Goal: Communication & Community: Answer question/provide support

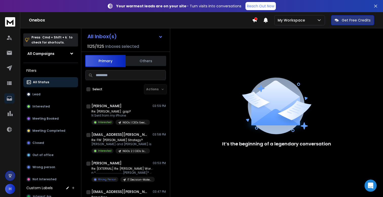
drag, startPoint x: 154, startPoint y: 68, endPoint x: 149, endPoint y: 66, distance: 5.6
click at [154, 68] on div at bounding box center [125, 74] width 85 height 12
click at [139, 63] on button "Others" at bounding box center [146, 60] width 41 height 11
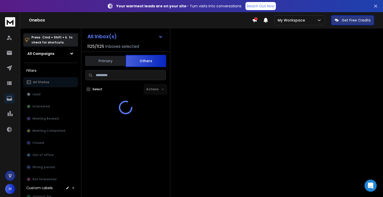
click at [139, 63] on button "Others" at bounding box center [146, 61] width 41 height 12
click at [105, 63] on button "Primary" at bounding box center [105, 60] width 41 height 11
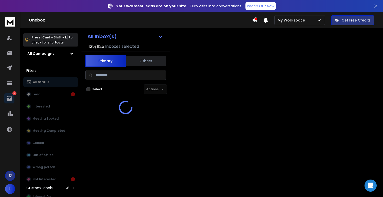
click at [105, 63] on button "Primary" at bounding box center [105, 61] width 41 height 12
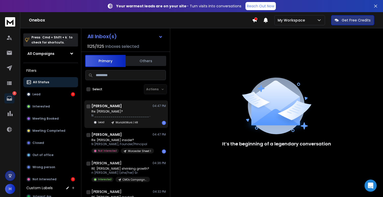
click at [150, 109] on div "Darius McCullough 04:47 PM Re: Darius WorldatWork? N __________________________…" at bounding box center [128, 115] width 74 height 22
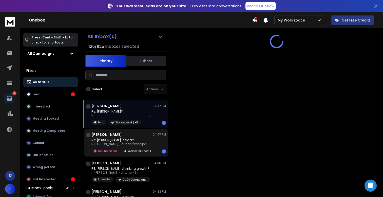
click at [156, 139] on div "Re: Ronald insider? N Ronald W. Schulman, Founder/Principal Not Interested Worc…" at bounding box center [128, 145] width 74 height 15
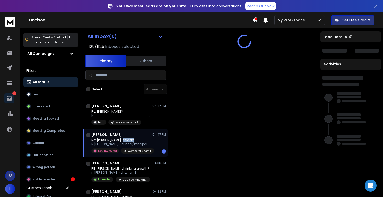
drag, startPoint x: 156, startPoint y: 139, endPoint x: 137, endPoint y: 76, distance: 65.6
click at [156, 139] on div "Re: Ronald insider? N Ronald W. Schulman, Founder/Principal Not Interested Worc…" at bounding box center [128, 145] width 74 height 15
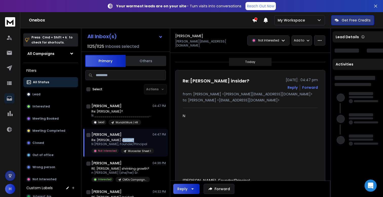
click at [134, 54] on div "All Inbox(s) 1125 / 1125 Inboxes selected Primary Others Select Actions Darius …" at bounding box center [125, 126] width 89 height 197
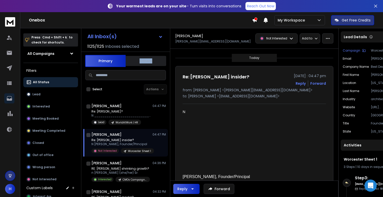
click at [135, 57] on button "Others" at bounding box center [146, 60] width 41 height 11
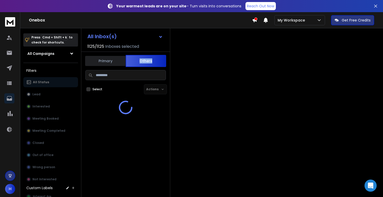
click at [135, 57] on button "Others" at bounding box center [146, 61] width 41 height 12
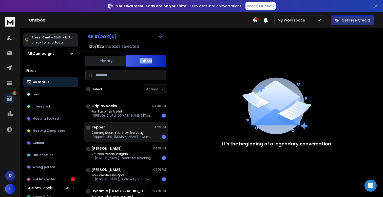
scroll to position [27, 0]
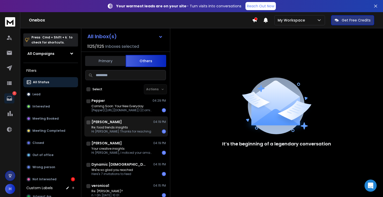
click at [145, 125] on div "Marcus Garvin 04:19 PM Re: food trends insights Hi Mihai Thanks for reaching 1" at bounding box center [128, 127] width 74 height 14
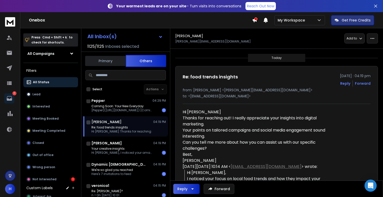
click at [144, 137] on div "Gripjoy Socks 04:45 PM Fan Favorites Are In! [GRIPJOY](https://www.gripjoy.com/…" at bounding box center [125, 173] width 89 height 146
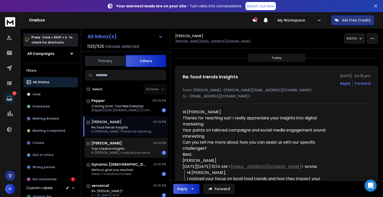
click at [142, 145] on div "Zaman Ahmed 04:19 PM" at bounding box center [128, 143] width 74 height 5
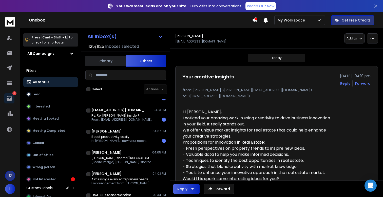
scroll to position [0, 0]
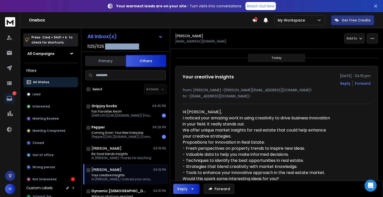
click at [94, 51] on div "All Inbox(s) 1125 / 1125 Inboxes selected Primary Others Select Actions Gripjoy…" at bounding box center [125, 126] width 89 height 197
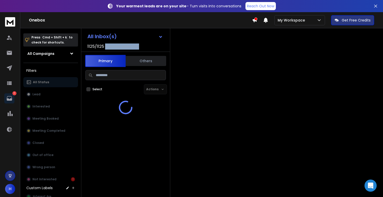
click at [100, 58] on button "Primary" at bounding box center [105, 61] width 41 height 12
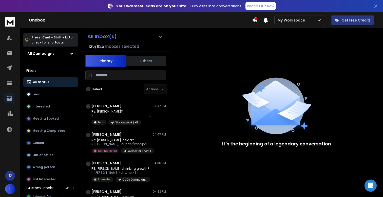
click at [132, 120] on div "Re: Darius WorldatWork? N ________________________________________________ Dari…" at bounding box center [121, 117] width 61 height 15
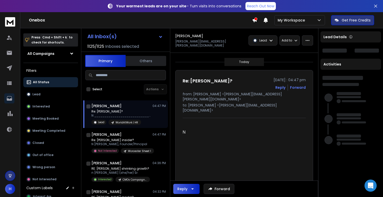
click at [130, 114] on p "N ________________________________________________ [PERSON_NAME] (he/him) Stude…" at bounding box center [121, 116] width 61 height 4
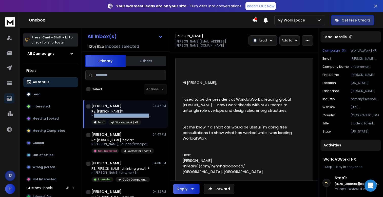
scroll to position [458, 0]
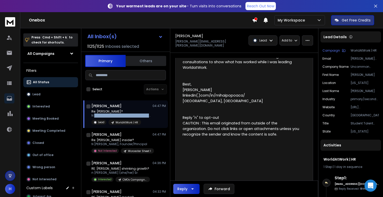
click at [149, 66] on button "Others" at bounding box center [146, 60] width 41 height 11
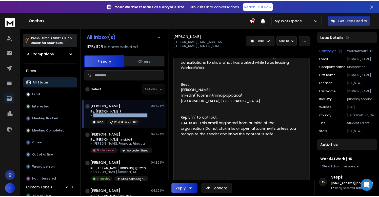
scroll to position [0, 0]
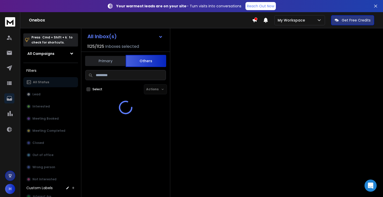
click at [149, 66] on button "Others" at bounding box center [146, 61] width 41 height 12
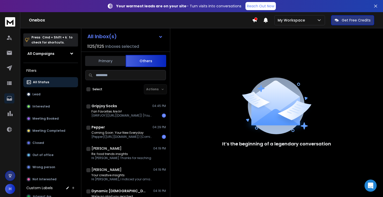
click at [114, 61] on button "Primary" at bounding box center [105, 60] width 41 height 11
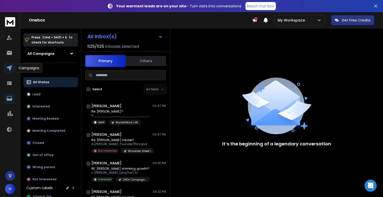
click at [4, 64] on link at bounding box center [9, 68] width 10 height 10
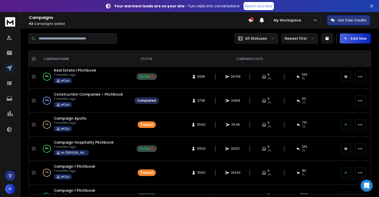
scroll to position [865, 0]
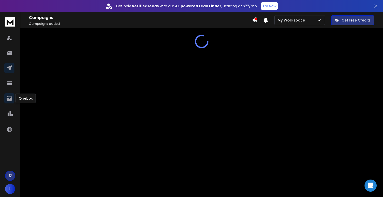
click at [10, 99] on icon at bounding box center [9, 98] width 5 height 5
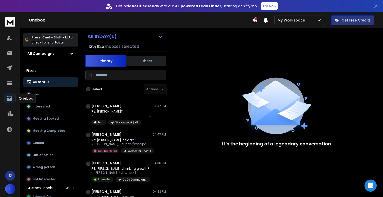
click at [152, 71] on input at bounding box center [125, 75] width 81 height 10
click at [151, 69] on div at bounding box center [125, 74] width 85 height 12
click at [150, 68] on div "Primary Others Select Actions [PERSON_NAME] 04:47 PM Re: [PERSON_NAME]? N _____…" at bounding box center [125, 150] width 89 height 189
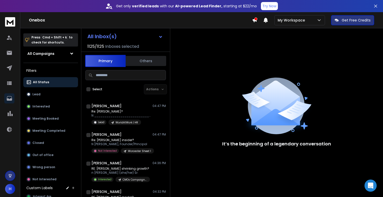
click at [149, 64] on button "Others" at bounding box center [146, 60] width 41 height 11
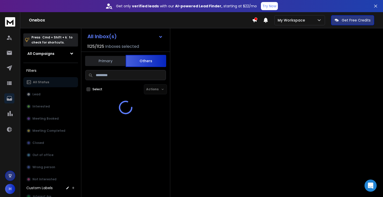
click at [149, 64] on button "Others" at bounding box center [146, 61] width 41 height 12
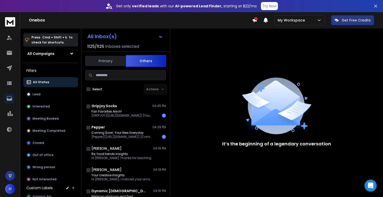
click at [111, 63] on button "Primary" at bounding box center [105, 60] width 41 height 11
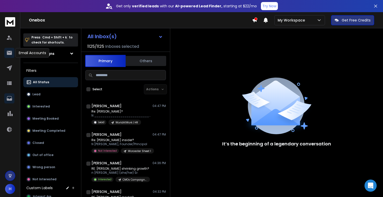
click at [10, 49] on link at bounding box center [9, 53] width 10 height 10
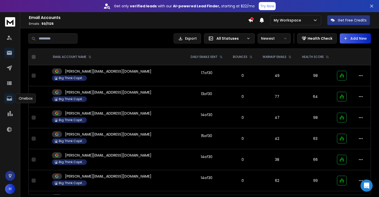
click at [9, 100] on icon at bounding box center [9, 98] width 5 height 5
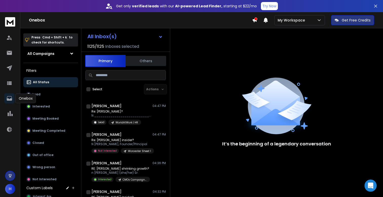
click at [148, 65] on button "Others" at bounding box center [146, 60] width 41 height 11
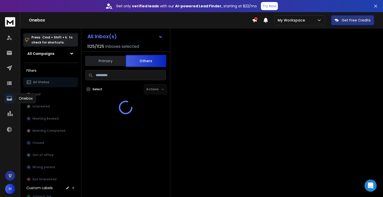
click at [148, 65] on button "Others" at bounding box center [146, 61] width 41 height 12
click at [147, 64] on button "Others" at bounding box center [146, 61] width 41 height 12
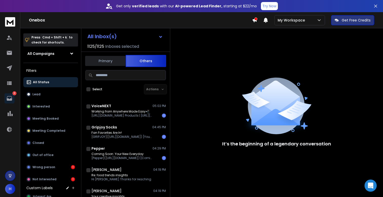
click at [112, 60] on button "Primary" at bounding box center [105, 60] width 41 height 11
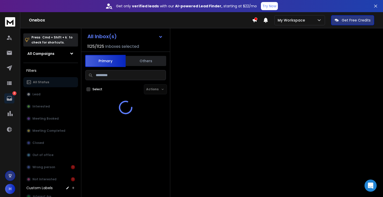
click at [112, 60] on button "Primary" at bounding box center [105, 61] width 41 height 12
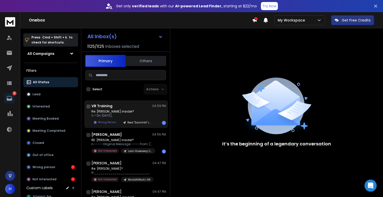
click at [144, 110] on p "Re: [PERSON_NAME] insider?" at bounding box center [121, 112] width 61 height 4
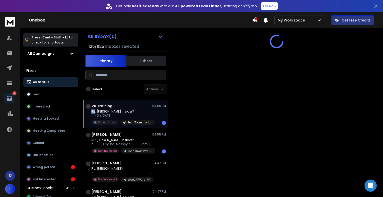
click at [144, 110] on p "Re: [PERSON_NAME] insider?" at bounding box center [121, 112] width 61 height 4
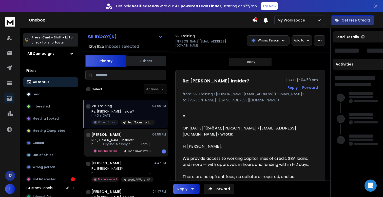
click at [157, 133] on p "04:55 PM" at bounding box center [159, 135] width 14 height 4
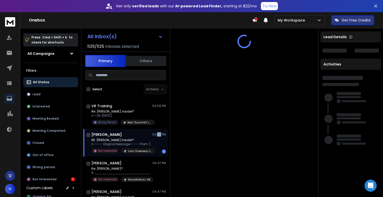
click at [157, 133] on p "04:55 PM" at bounding box center [159, 135] width 14 height 4
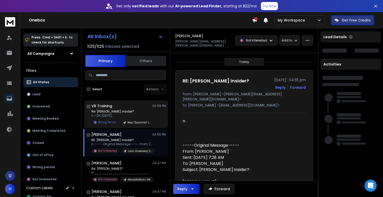
click at [149, 109] on div "VR Training 04:59 PM Re: [PERSON_NAME] insider? n > On [DATE], Wrong Person Rea…" at bounding box center [128, 115] width 74 height 22
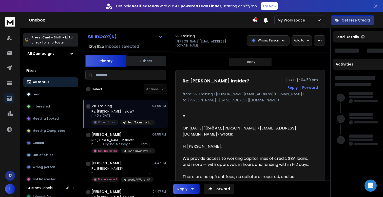
click at [139, 58] on button "Others" at bounding box center [146, 60] width 41 height 11
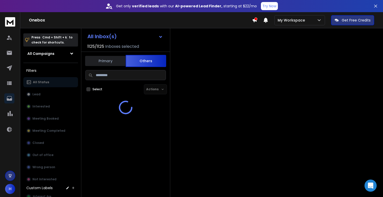
click at [139, 58] on button "Others" at bounding box center [146, 61] width 41 height 12
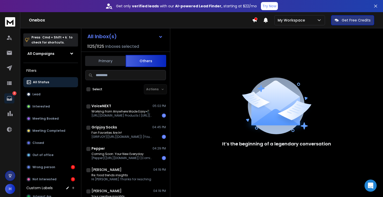
click at [131, 121] on div "VoiceNEXT 05:02 PM Working from Anywhere Made Easy📲 [URL][DOMAIN_NAME] Products…" at bounding box center [125, 173] width 89 height 146
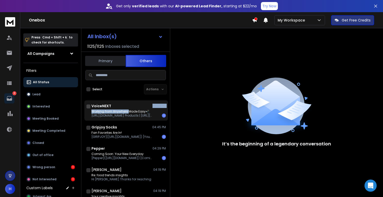
click at [129, 110] on div "VoiceNEXT 05:02 PM Working from Anywhere Made Easy📲 [URL][DOMAIN_NAME] Products…" at bounding box center [128, 111] width 74 height 14
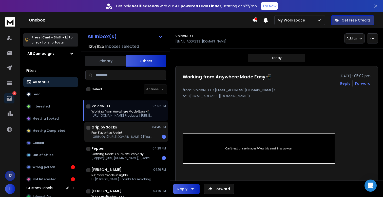
click at [135, 131] on p "Fan Favorites Are In!" at bounding box center [121, 133] width 61 height 4
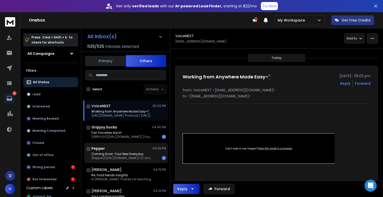
click at [135, 131] on p "Fan Favorites Are In!" at bounding box center [121, 133] width 61 height 4
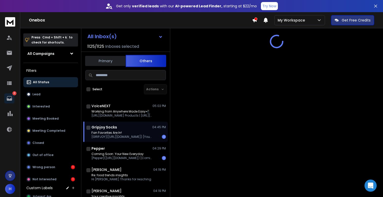
click at [131, 142] on div "Gripjoy Socks 04:45 PM Fan Favorites Are In! [GRIPJOY]([URL][DOMAIN_NAME]) [You…" at bounding box center [126, 132] width 84 height 20
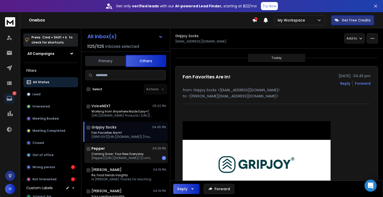
click at [134, 156] on p "[Pepper]([URL][DOMAIN_NAME]) [Coming Soon]([URL][DOMAIN_NAME]) [It's Simple. But" at bounding box center [121, 158] width 61 height 4
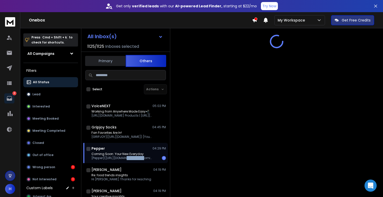
click at [134, 156] on p "[Pepper]([URL][DOMAIN_NAME]) [Coming Soon]([URL][DOMAIN_NAME]) [It's Simple. But" at bounding box center [121, 158] width 61 height 4
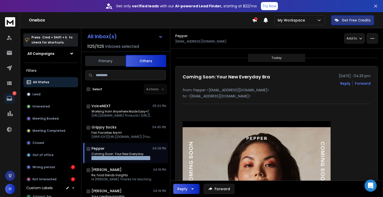
click at [102, 57] on button "Primary" at bounding box center [105, 60] width 41 height 11
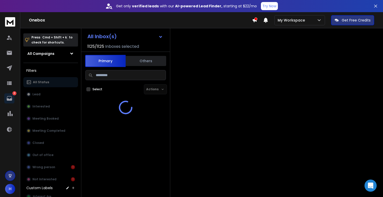
click at [103, 63] on button "Primary" at bounding box center [105, 61] width 41 height 12
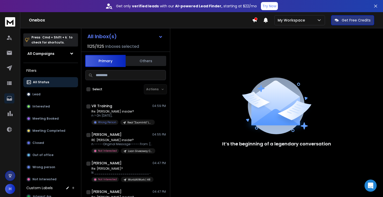
click at [132, 61] on button "Others" at bounding box center [146, 60] width 41 height 11
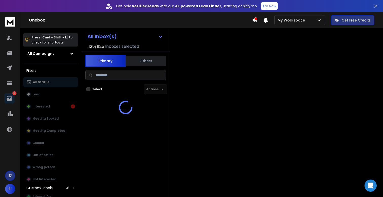
click at [105, 59] on button "Primary" at bounding box center [105, 61] width 41 height 12
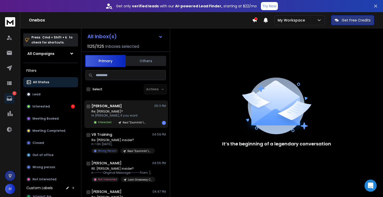
click at [126, 110] on p "Re: [PERSON_NAME]?" at bounding box center [120, 112] width 58 height 4
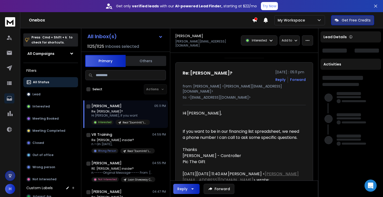
scroll to position [7, 0]
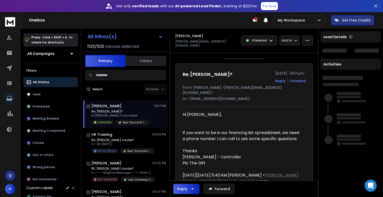
click at [139, 64] on button "Others" at bounding box center [146, 60] width 41 height 11
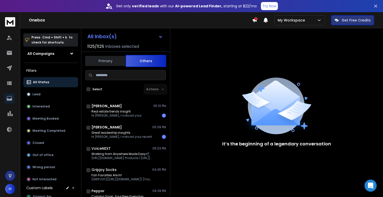
click at [110, 62] on button "Primary" at bounding box center [105, 60] width 41 height 11
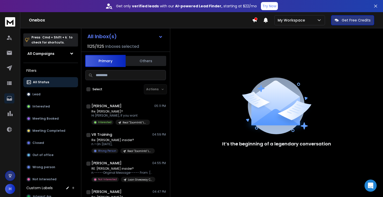
click at [144, 61] on button "Others" at bounding box center [146, 60] width 41 height 11
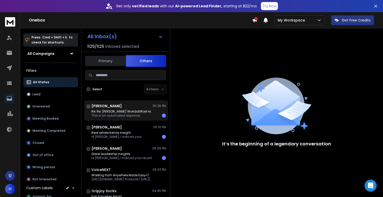
click at [121, 102] on div "[PERSON_NAME] 05:26 PM Re: Re: [PERSON_NAME] WorldatWork referral? This is an a…" at bounding box center [126, 111] width 84 height 20
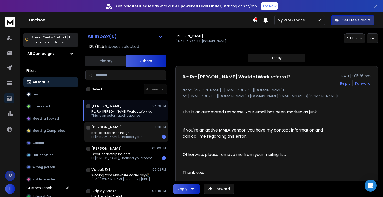
click at [121, 135] on p "Hi [PERSON_NAME], I noticed your" at bounding box center [116, 137] width 50 height 4
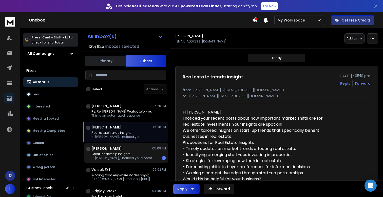
click at [121, 153] on p "Great leadership insights" at bounding box center [121, 154] width 61 height 4
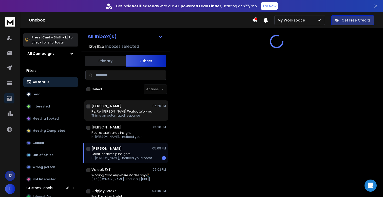
click at [120, 103] on div "[PERSON_NAME] 05:26 PM Re: Re: [PERSON_NAME] WorldatWork referral? This is an a…" at bounding box center [126, 111] width 84 height 20
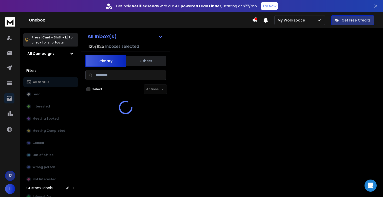
click at [96, 59] on button "Primary" at bounding box center [105, 61] width 41 height 12
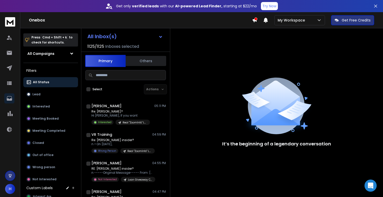
click at [145, 64] on button "Others" at bounding box center [146, 60] width 41 height 11
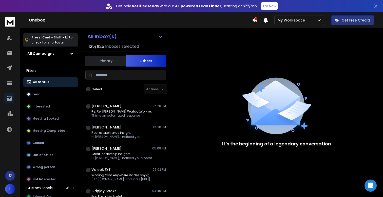
click at [100, 60] on button "Primary" at bounding box center [105, 60] width 41 height 11
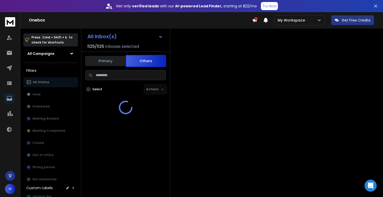
click at [138, 61] on button "Others" at bounding box center [146, 61] width 41 height 12
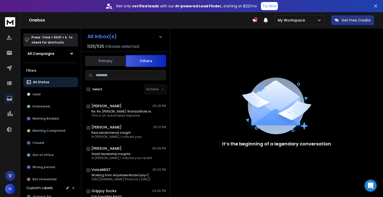
click at [103, 57] on button "Primary" at bounding box center [105, 60] width 41 height 11
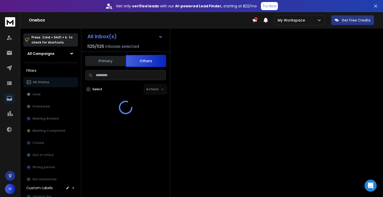
click at [145, 60] on button "Others" at bounding box center [146, 61] width 41 height 12
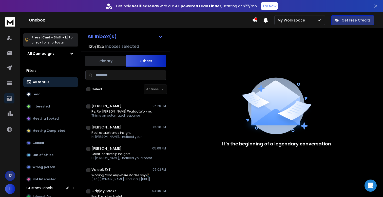
click at [115, 62] on button "Primary" at bounding box center [105, 60] width 41 height 11
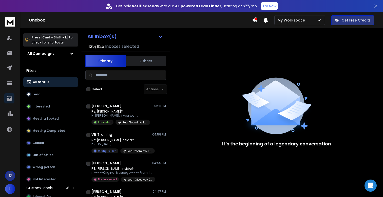
click at [142, 62] on button "Others" at bounding box center [146, 60] width 41 height 11
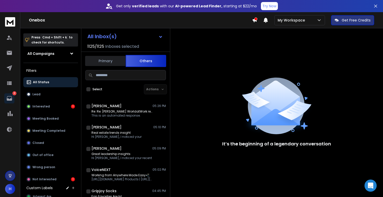
click at [104, 61] on button "Primary" at bounding box center [105, 60] width 41 height 11
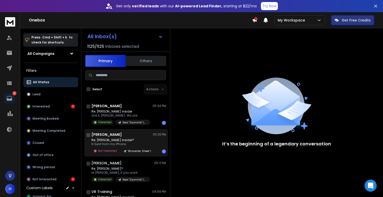
click at [122, 140] on p "Re: [PERSON_NAME] insider?" at bounding box center [121, 140] width 61 height 4
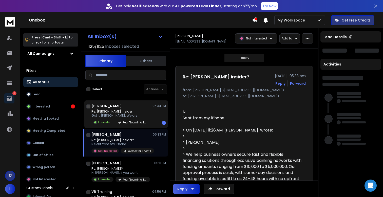
click at [126, 116] on p "Got it, [PERSON_NAME]. We are" at bounding box center [120, 116] width 58 height 4
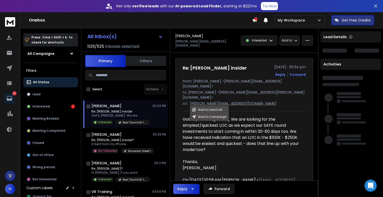
scroll to position [17, 0]
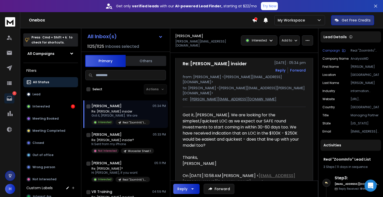
click at [133, 47] on h3 "Inboxes selected" at bounding box center [122, 47] width 34 height 6
click at [133, 57] on button "Others" at bounding box center [146, 60] width 41 height 11
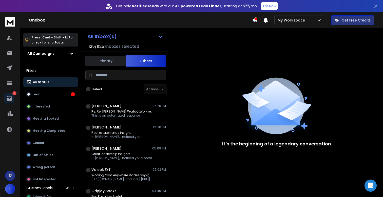
click at [106, 60] on button "Primary" at bounding box center [105, 60] width 41 height 11
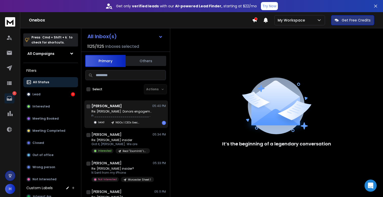
click at [117, 112] on p "Re: [PERSON_NAME]: Donors engagement?" at bounding box center [121, 112] width 61 height 4
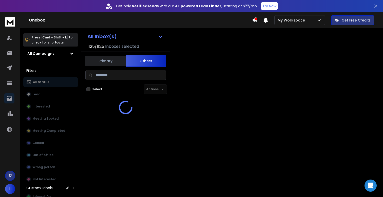
click at [138, 58] on button "Others" at bounding box center [146, 61] width 41 height 12
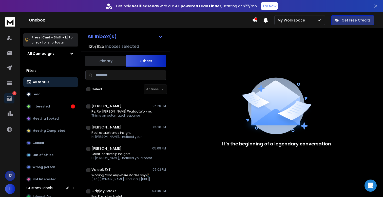
click at [110, 62] on button "Primary" at bounding box center [105, 60] width 41 height 11
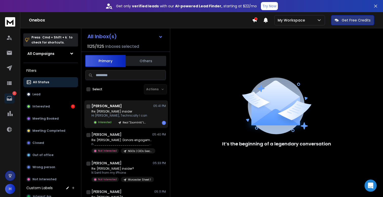
click at [142, 108] on div "[PERSON_NAME] 05:41 PM" at bounding box center [128, 106] width 74 height 5
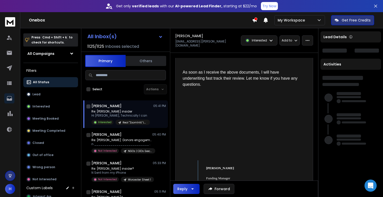
scroll to position [295, 0]
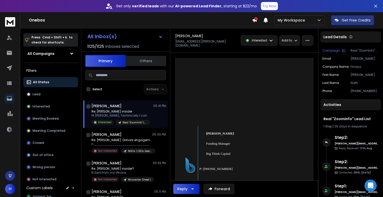
click at [151, 60] on button "Others" at bounding box center [146, 60] width 41 height 11
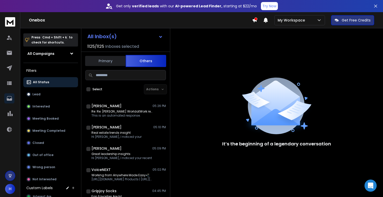
click at [105, 59] on button "Primary" at bounding box center [105, 60] width 41 height 11
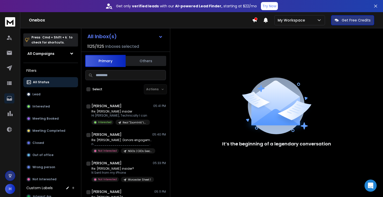
click at [142, 63] on button "Others" at bounding box center [146, 60] width 41 height 11
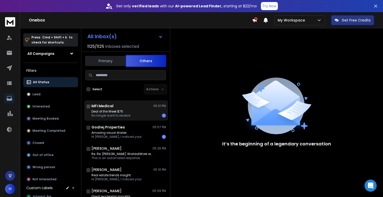
click at [125, 113] on p "Deal of the Week $75" at bounding box center [110, 112] width 39 height 4
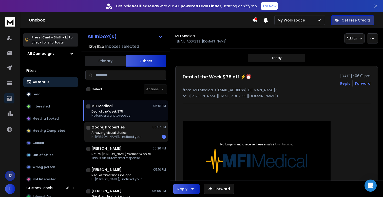
click at [127, 137] on div "Amazing visual stories Hi [PERSON_NAME], I noticed your 1" at bounding box center [128, 135] width 74 height 8
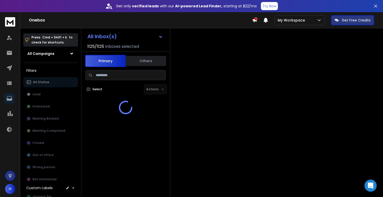
click at [111, 65] on button "Primary" at bounding box center [105, 61] width 41 height 12
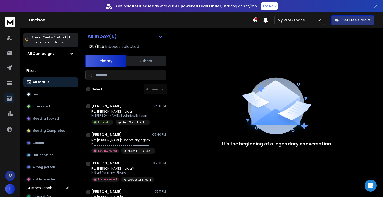
click at [143, 61] on button "Others" at bounding box center [146, 60] width 41 height 11
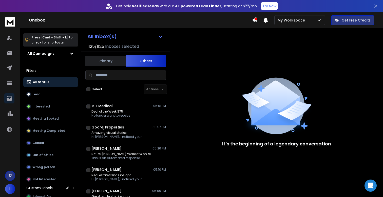
click at [110, 63] on button "Primary" at bounding box center [105, 60] width 41 height 11
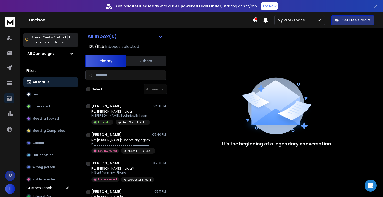
click at [136, 63] on button "Others" at bounding box center [146, 60] width 41 height 11
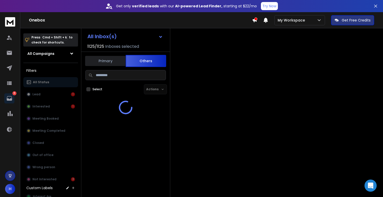
click at [101, 61] on button "Primary" at bounding box center [105, 60] width 41 height 11
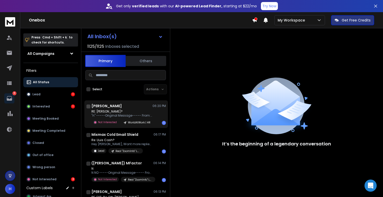
click at [126, 104] on div "[PERSON_NAME] 06:20 PM" at bounding box center [128, 106] width 74 height 5
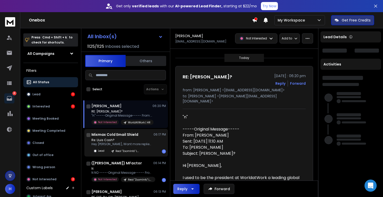
click at [126, 136] on h1 "Mixmax Cold Email Shield" at bounding box center [114, 134] width 47 height 5
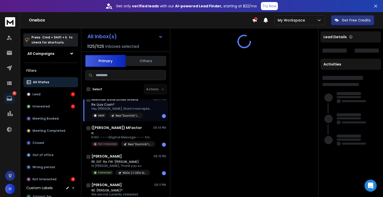
scroll to position [52, 0]
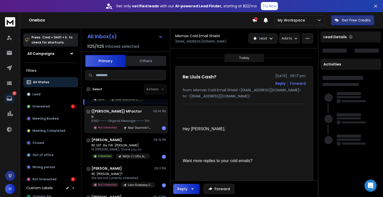
click at [129, 120] on p "N NO -----Original Message----- From:" at bounding box center [121, 121] width 61 height 4
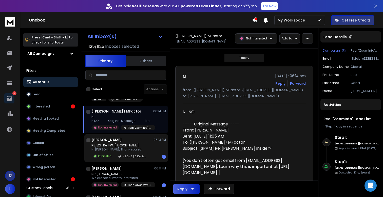
click at [129, 140] on div "[PERSON_NAME] 06:13 PM" at bounding box center [128, 139] width 74 height 5
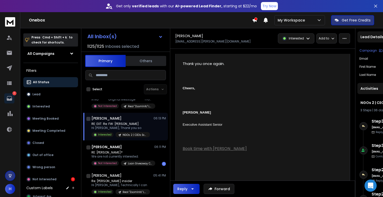
scroll to position [79, 0]
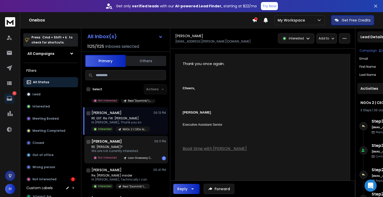
click at [139, 145] on div "[PERSON_NAME] 06:11 PM RE: [PERSON_NAME]? We are not currently interested. Not …" at bounding box center [128, 150] width 74 height 22
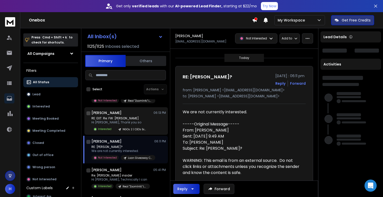
click at [139, 123] on p "Hi [PERSON_NAME], Thank you so" at bounding box center [120, 123] width 58 height 4
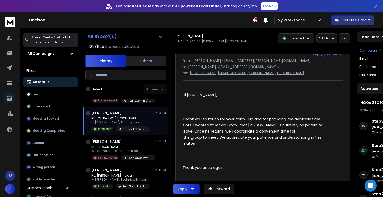
scroll to position [0, 0]
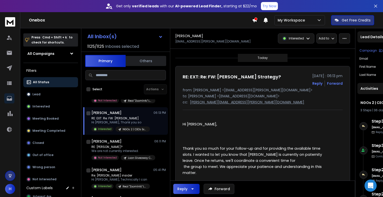
click at [135, 62] on button "Others" at bounding box center [146, 60] width 41 height 11
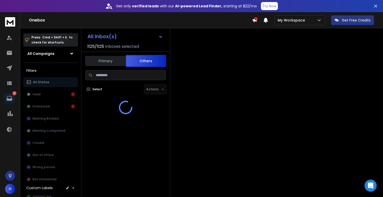
click at [108, 61] on button "Primary" at bounding box center [105, 60] width 41 height 11
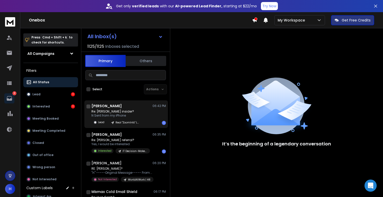
click at [127, 105] on div "[PERSON_NAME] 06:42 PM" at bounding box center [128, 106] width 74 height 5
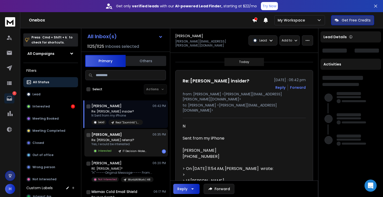
click at [130, 137] on div "[PERSON_NAME] 06:35 PM Re: [PERSON_NAME] referral? Yes, I would be interested. …" at bounding box center [128, 143] width 74 height 22
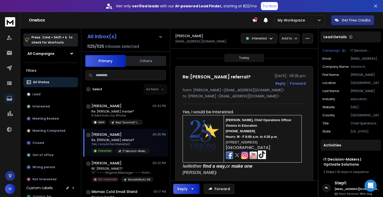
click at [181, 189] on div "Reply" at bounding box center [182, 189] width 10 height 5
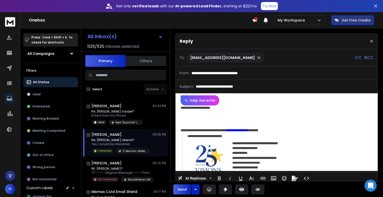
scroll to position [28, 0]
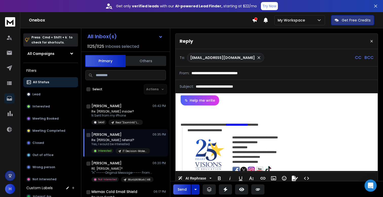
click at [203, 57] on p "[EMAIL_ADDRESS][DOMAIN_NAME]" at bounding box center [222, 57] width 65 height 5
copy p
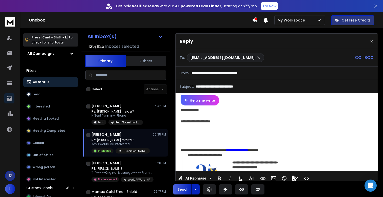
scroll to position [4, 0]
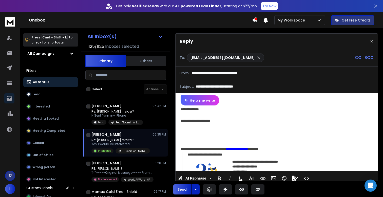
click at [232, 130] on div at bounding box center [276, 132] width 190 height 6
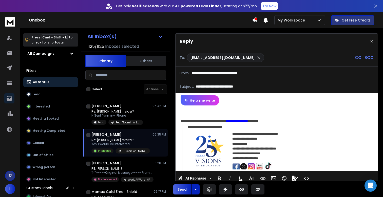
scroll to position [37, 0]
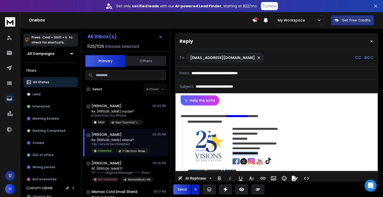
drag, startPoint x: 269, startPoint y: 155, endPoint x: 234, endPoint y: 154, distance: 35.2
click at [234, 154] on td "**********" at bounding box center [300, 146] width 141 height 43
copy p "**********"
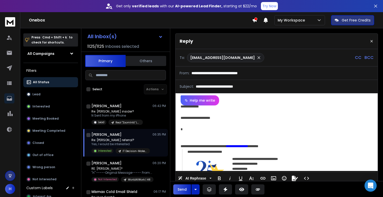
scroll to position [0, 0]
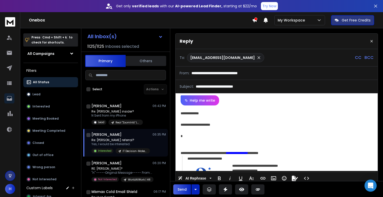
click at [224, 133] on div "*" at bounding box center [274, 136] width 187 height 6
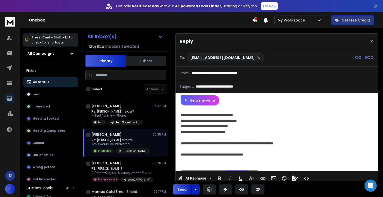
scroll to position [22, 0]
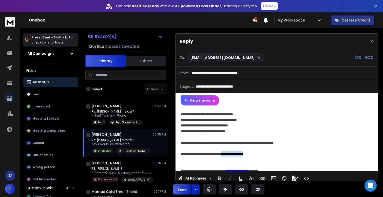
drag, startPoint x: 265, startPoint y: 156, endPoint x: 234, endPoint y: 156, distance: 30.1
click at [234, 156] on div "**********" at bounding box center [274, 154] width 187 height 6
click at [260, 180] on icon "button" at bounding box center [263, 178] width 6 height 6
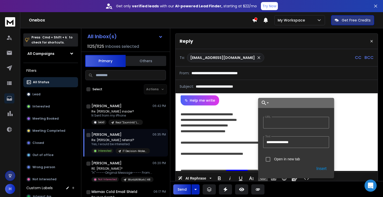
type input "**********"
click at [323, 168] on button "Insert" at bounding box center [321, 168] width 15 height 9
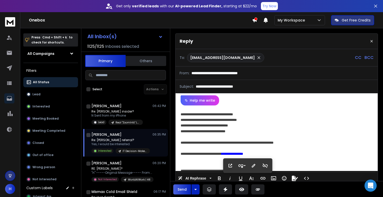
click at [301, 153] on div "**********" at bounding box center [274, 154] width 187 height 6
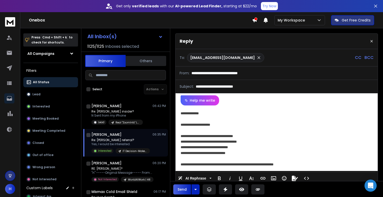
click at [183, 185] on button "Send" at bounding box center [182, 190] width 18 height 10
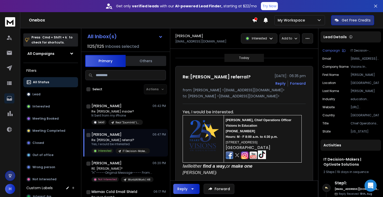
click at [133, 76] on input at bounding box center [125, 75] width 81 height 10
type input "**********"
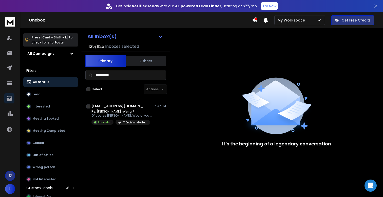
click at [137, 76] on input "**********" at bounding box center [125, 75] width 81 height 10
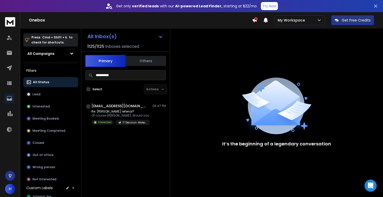
click at [137, 76] on input "**********" at bounding box center [125, 75] width 81 height 10
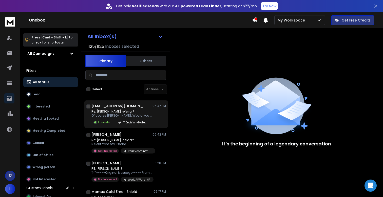
click at [152, 120] on div "Re: [PERSON_NAME] referral? Of course [PERSON_NAME], Would you be Interested IT…" at bounding box center [128, 117] width 74 height 15
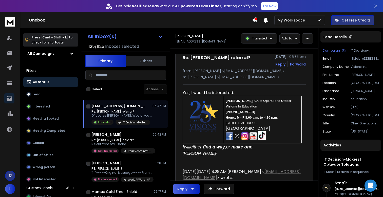
scroll to position [24, 0]
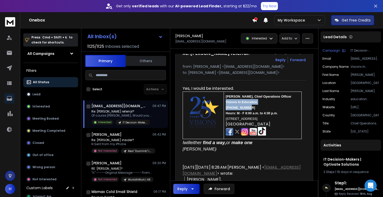
drag, startPoint x: 259, startPoint y: 105, endPoint x: 225, endPoint y: 103, distance: 33.2
click at [225, 103] on td "[PERSON_NAME], Chief Operations Officer Visions In Education [PHONE_NUMBER] Hou…" at bounding box center [263, 115] width 78 height 47
click at [265, 104] on p "Visions In Education [PHONE_NUMBER]" at bounding box center [263, 104] width 74 height 11
click at [369, 107] on p "[URL][DOMAIN_NAME]" at bounding box center [364, 107] width 28 height 4
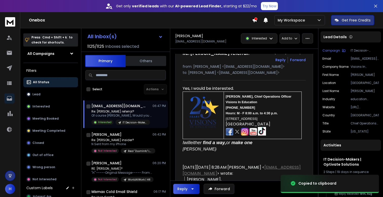
click at [137, 60] on button "Others" at bounding box center [146, 60] width 41 height 11
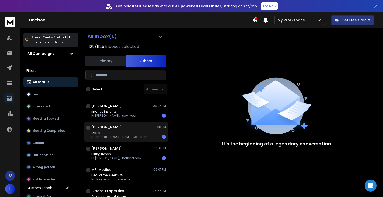
click at [116, 129] on div "[PERSON_NAME] 06:30 PM" at bounding box center [128, 127] width 74 height 5
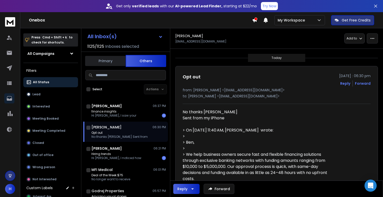
click at [110, 63] on button "Primary" at bounding box center [105, 60] width 41 height 11
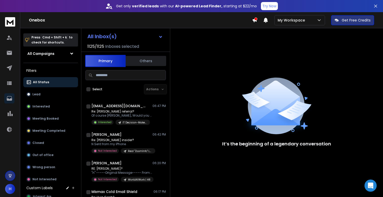
click at [156, 60] on button "Others" at bounding box center [146, 60] width 41 height 11
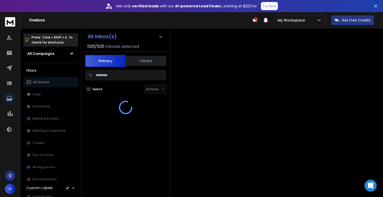
click at [103, 59] on button "Primary" at bounding box center [105, 61] width 41 height 12
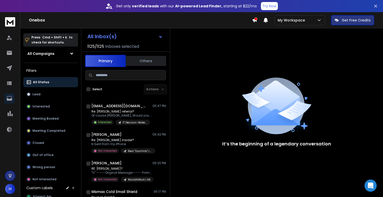
click at [148, 61] on button "Others" at bounding box center [146, 60] width 41 height 11
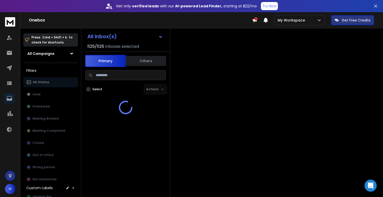
click at [116, 58] on button "Primary" at bounding box center [105, 61] width 41 height 12
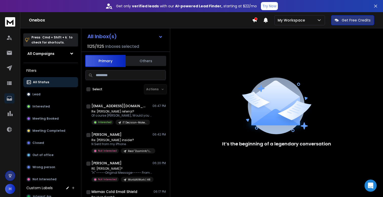
click at [143, 62] on button "Others" at bounding box center [146, 60] width 41 height 11
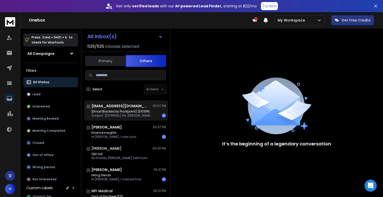
click at [121, 106] on h1 "[EMAIL_ADDRESS][DOMAIN_NAME]" at bounding box center [119, 106] width 56 height 5
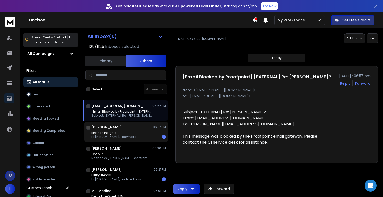
click at [121, 133] on div "finance insights Hi [PERSON_NAME], I saw your 1" at bounding box center [128, 135] width 74 height 8
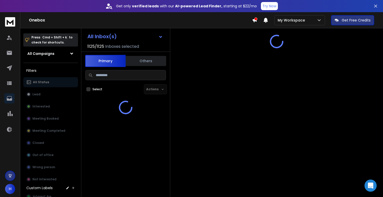
click at [110, 64] on button "Primary" at bounding box center [105, 61] width 41 height 12
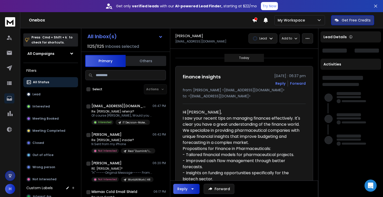
click at [132, 61] on button "Others" at bounding box center [146, 60] width 41 height 11
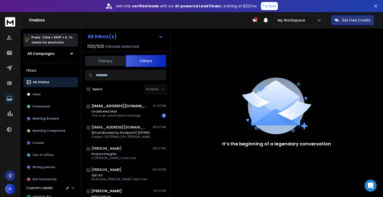
click at [108, 60] on button "Primary" at bounding box center [105, 60] width 41 height 11
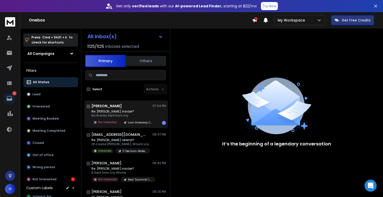
click at [143, 113] on p "Re: [PERSON_NAME] insider?" at bounding box center [121, 112] width 61 height 4
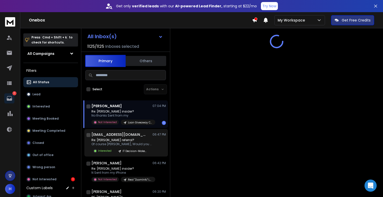
click at [143, 152] on p "IT Decision-Makers | Optivate Solutions" at bounding box center [135, 151] width 24 height 4
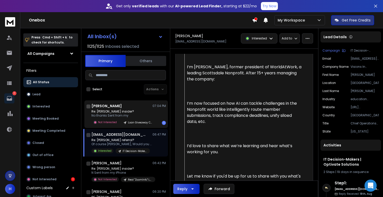
click at [142, 114] on p "No thanks Sent from my" at bounding box center [121, 116] width 61 height 4
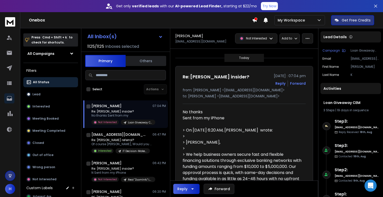
click at [136, 64] on button "Others" at bounding box center [146, 60] width 41 height 11
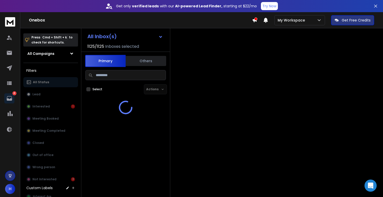
click at [112, 60] on button "Primary" at bounding box center [105, 61] width 41 height 12
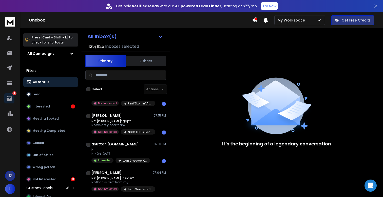
scroll to position [50, 0]
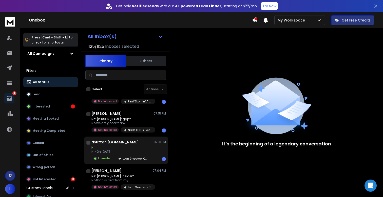
click at [143, 141] on div "dsutton [DOMAIN_NAME] 07:13 PM" at bounding box center [128, 142] width 74 height 5
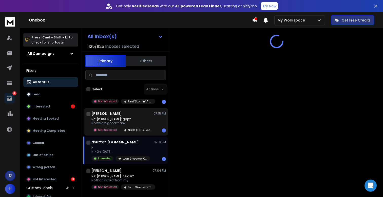
click at [143, 128] on p "NGOs | CEOs Executive" at bounding box center [140, 130] width 24 height 4
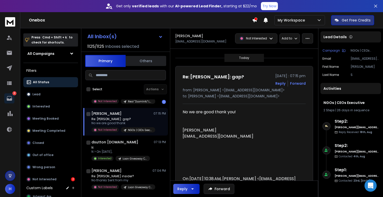
scroll to position [9, 0]
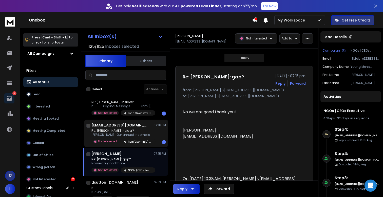
click at [142, 136] on p "[PERSON_NAME] Our annual income is" at bounding box center [121, 135] width 61 height 4
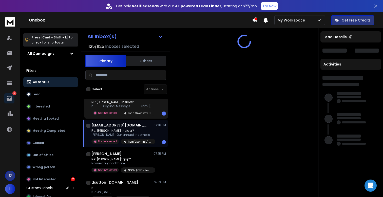
click at [142, 113] on p "Loan Giveaway CEM" at bounding box center [140, 113] width 24 height 4
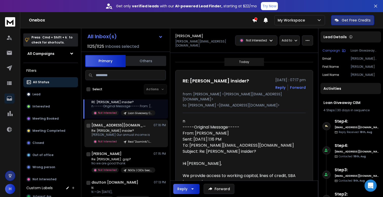
click at [134, 133] on p "Re: [PERSON_NAME] insider?" at bounding box center [121, 131] width 61 height 4
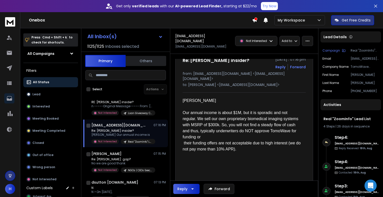
scroll to position [22, 0]
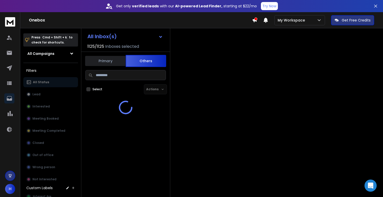
click at [144, 57] on button "Others" at bounding box center [146, 61] width 41 height 12
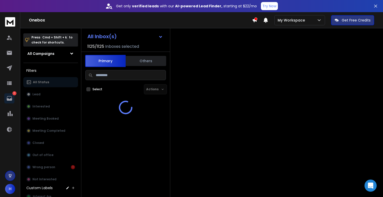
click at [94, 60] on button "Primary" at bounding box center [105, 61] width 41 height 12
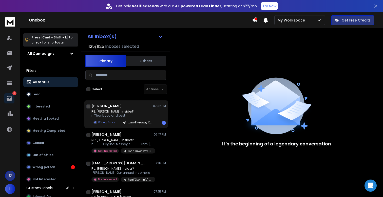
click at [146, 112] on p "RE: [PERSON_NAME] insider?" at bounding box center [121, 112] width 61 height 4
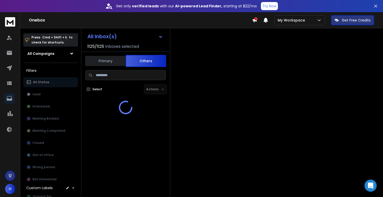
click at [143, 64] on button "Others" at bounding box center [146, 61] width 41 height 12
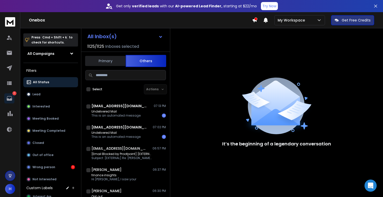
click at [129, 117] on p "This is an automated message" at bounding box center [115, 116] width 49 height 4
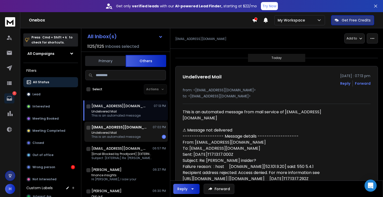
click at [129, 137] on p "This is an automated message" at bounding box center [115, 137] width 49 height 4
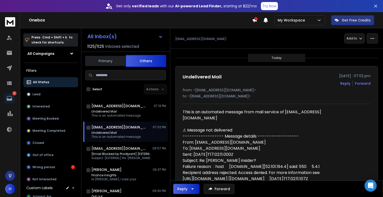
click at [114, 65] on button "Primary" at bounding box center [105, 60] width 41 height 11
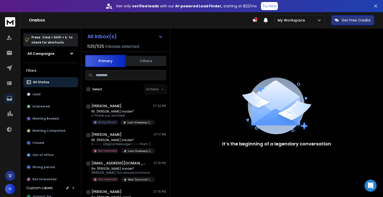
click at [148, 63] on button "Others" at bounding box center [146, 60] width 41 height 11
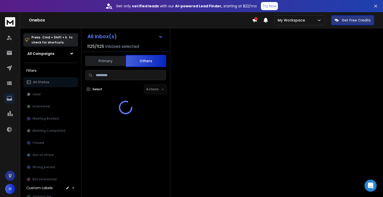
click at [148, 63] on button "Others" at bounding box center [146, 61] width 41 height 12
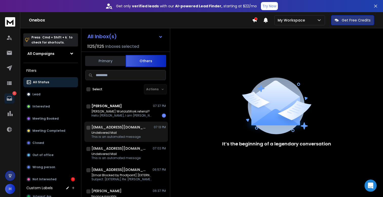
click at [143, 125] on h1 "[EMAIL_ADDRESS][DOMAIN_NAME]" at bounding box center [119, 127] width 56 height 5
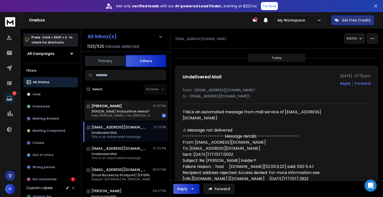
click at [139, 110] on div "[PERSON_NAME] WorldatWork referral? Hello [PERSON_NAME], I am [PERSON_NAME] 1" at bounding box center [128, 114] width 74 height 8
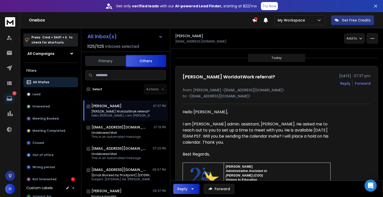
click at [107, 61] on button "Primary" at bounding box center [105, 60] width 41 height 11
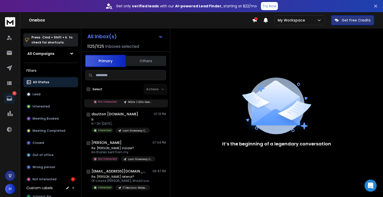
scroll to position [142, 0]
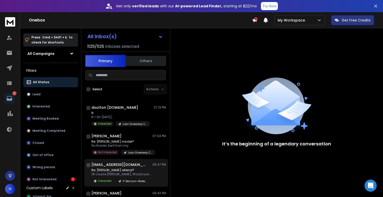
click at [140, 179] on div "IT Decision-Makers | Optivate Solutions" at bounding box center [132, 181] width 34 height 5
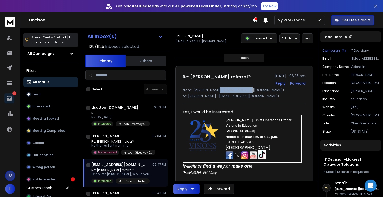
drag, startPoint x: 216, startPoint y: 90, endPoint x: 250, endPoint y: 88, distance: 33.7
click at [250, 88] on p "from: [PERSON_NAME] <[EMAIL_ADDRESS][DOMAIN_NAME]>" at bounding box center [244, 90] width 123 height 5
copy p "[EMAIL_ADDRESS][DOMAIN_NAME]"
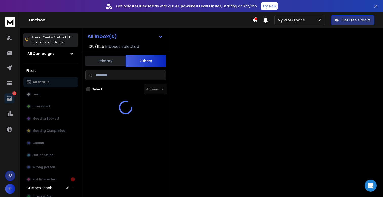
click at [135, 58] on button "Others" at bounding box center [146, 61] width 41 height 12
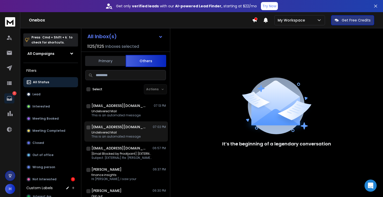
scroll to position [44, 0]
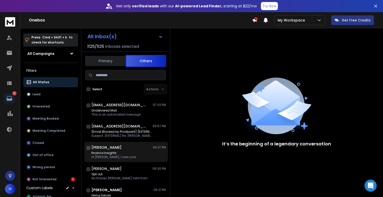
click at [132, 153] on div "finance insights Hi [PERSON_NAME], I saw your" at bounding box center [128, 155] width 74 height 8
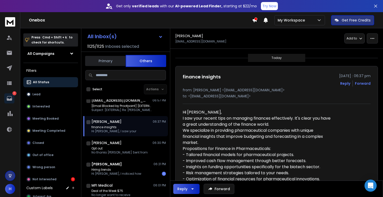
scroll to position [0, 0]
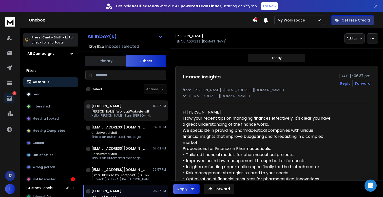
click at [139, 116] on div "[PERSON_NAME] WorldatWork referral? Hello [PERSON_NAME], I am [PERSON_NAME]" at bounding box center [128, 114] width 74 height 8
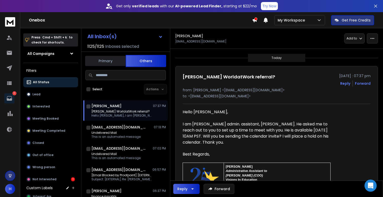
click at [100, 60] on button "Primary" at bounding box center [105, 60] width 41 height 11
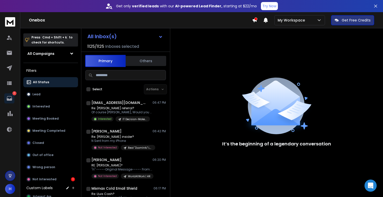
scroll to position [159, 0]
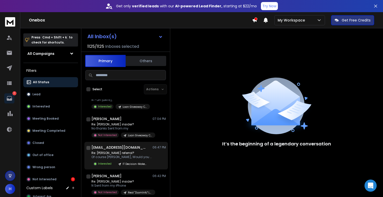
click at [140, 163] on p "IT Decision-Makers | Optivate Solutions" at bounding box center [135, 164] width 24 height 4
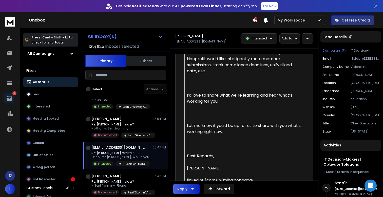
scroll to position [279, 0]
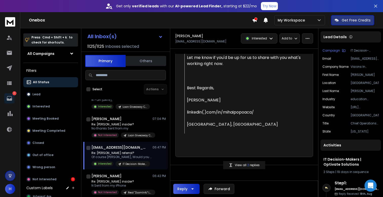
click at [236, 162] on div "View all 2 replies" at bounding box center [244, 165] width 42 height 8
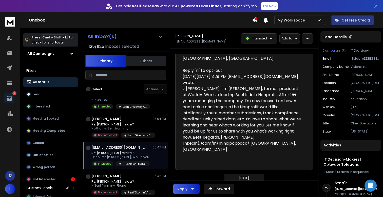
scroll to position [590, 0]
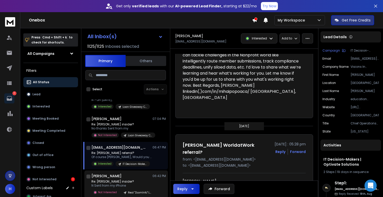
click at [128, 177] on div "[PERSON_NAME] 06:42 PM" at bounding box center [128, 176] width 74 height 5
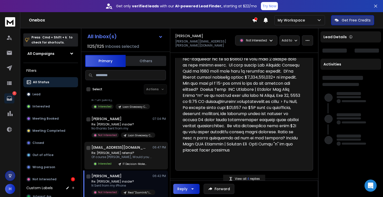
click at [127, 158] on p "Of course [PERSON_NAME], Would you be" at bounding box center [121, 157] width 61 height 4
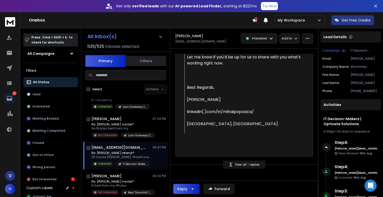
click at [127, 158] on p "Of course [PERSON_NAME], Would you be" at bounding box center [121, 157] width 61 height 4
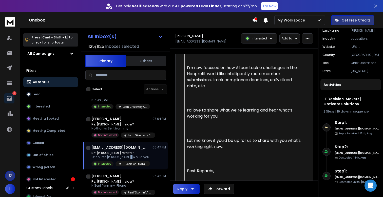
scroll to position [100, 0]
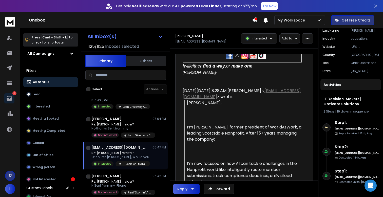
click at [103, 158] on p "Of course [PERSON_NAME], Would you be" at bounding box center [121, 157] width 61 height 4
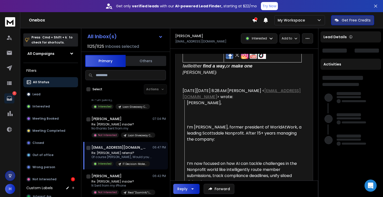
click at [91, 156] on div "[EMAIL_ADDRESS][DOMAIN_NAME] 06:47 PM Re: [PERSON_NAME] referral? Of course [PE…" at bounding box center [126, 156] width 84 height 28
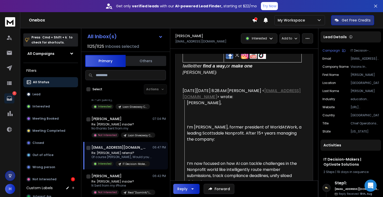
click at [91, 156] on div "[EMAIL_ADDRESS][DOMAIN_NAME] 06:47 PM Re: [PERSON_NAME] referral? Of course [PE…" at bounding box center [126, 156] width 84 height 28
click at [105, 155] on p "Of course [PERSON_NAME], Would you be" at bounding box center [121, 157] width 61 height 4
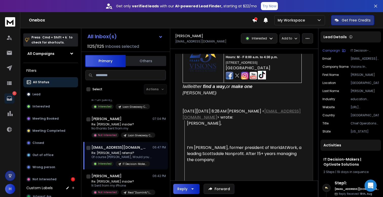
scroll to position [34, 0]
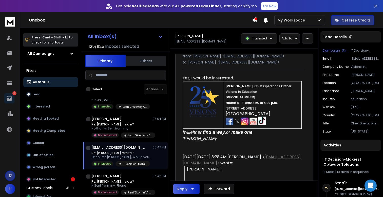
drag, startPoint x: 285, startPoint y: 61, endPoint x: 218, endPoint y: 60, distance: 66.9
click at [218, 60] on p "to: [PERSON_NAME] <[EMAIL_ADDRESS][DOMAIN_NAME]>" at bounding box center [244, 62] width 123 height 5
copy p "[EMAIL_ADDRESS][DOMAIN_NAME]"
click at [144, 55] on div "All Inbox(s) 1125 / 1125 Inboxes selected Primary Others Select Actions [PERSON…" at bounding box center [125, 126] width 89 height 197
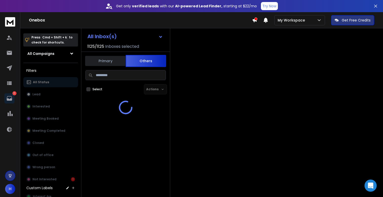
scroll to position [0, 0]
click at [144, 55] on button "Others" at bounding box center [146, 61] width 41 height 12
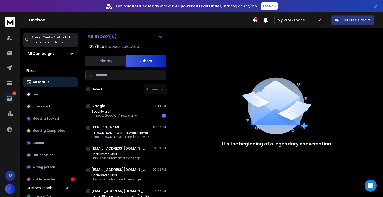
click at [122, 56] on button "Primary" at bounding box center [105, 60] width 41 height 11
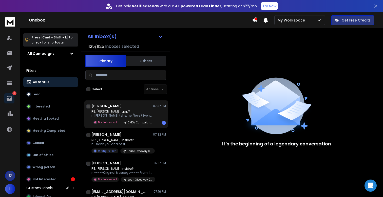
click at [142, 108] on div "[PERSON_NAME] 07:37 PM" at bounding box center [128, 106] width 74 height 5
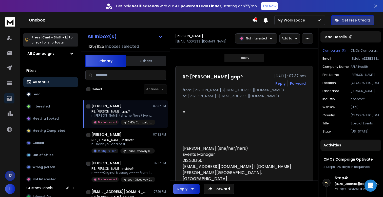
click at [150, 69] on div at bounding box center [125, 74] width 85 height 12
click at [149, 65] on button "Others" at bounding box center [146, 60] width 41 height 11
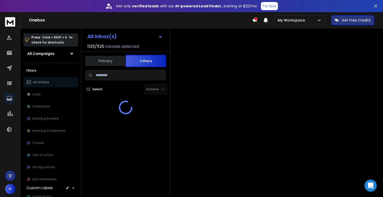
click at [149, 65] on button "Others" at bounding box center [146, 61] width 41 height 12
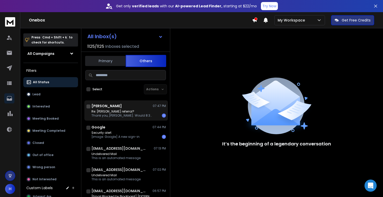
click at [136, 117] on p "Thank you, [PERSON_NAME]. Would 8:30am" at bounding box center [121, 116] width 61 height 4
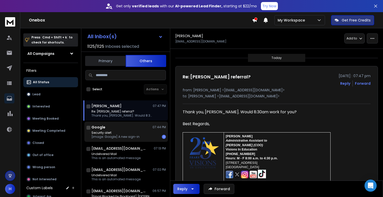
click at [153, 126] on p "07:44 PM" at bounding box center [158, 127] width 13 height 4
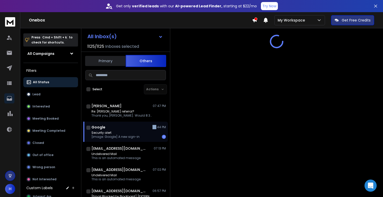
click at [146, 114] on div "Re: [PERSON_NAME] referral? Thank you, [PERSON_NAME]. Would 8:30am" at bounding box center [128, 114] width 74 height 8
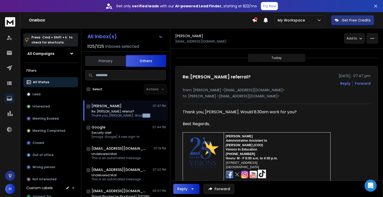
click at [114, 66] on button "Primary" at bounding box center [105, 60] width 41 height 11
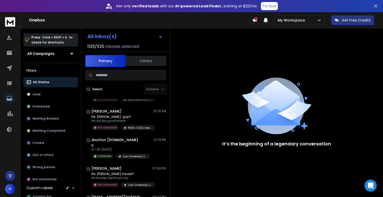
scroll to position [152, 0]
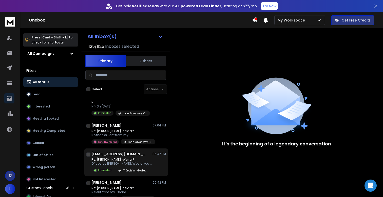
click at [135, 159] on p "Re: [PERSON_NAME] referral?" at bounding box center [121, 160] width 61 height 4
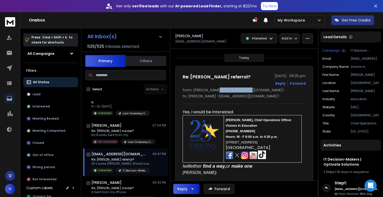
drag, startPoint x: 245, startPoint y: 89, endPoint x: 217, endPoint y: 89, distance: 27.6
click at [217, 89] on p "from: [PERSON_NAME] <[EMAIL_ADDRESS][DOMAIN_NAME]>" at bounding box center [244, 90] width 123 height 5
copy p "[EMAIL_ADDRESS][DOMAIN_NAME]"
click at [144, 60] on button "Others" at bounding box center [146, 60] width 41 height 11
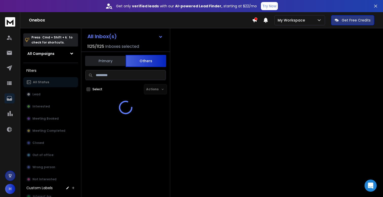
click at [144, 60] on button "Others" at bounding box center [146, 61] width 41 height 12
drag, startPoint x: 144, startPoint y: 60, endPoint x: 135, endPoint y: 60, distance: 8.4
click at [139, 60] on button "Others" at bounding box center [146, 61] width 41 height 12
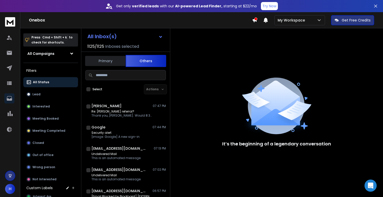
click at [113, 60] on button "Primary" at bounding box center [105, 60] width 41 height 11
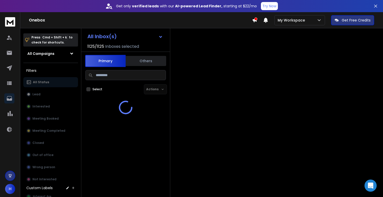
click at [113, 60] on button "Primary" at bounding box center [105, 61] width 41 height 12
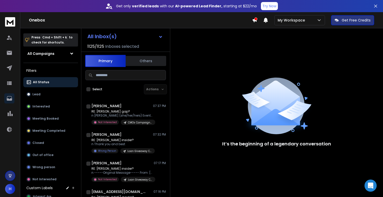
click at [157, 65] on div "Primary Others Select Actions [PERSON_NAME] 07:37 PM RE: [PERSON_NAME] gap? n […" at bounding box center [125, 150] width 89 height 189
click at [157, 65] on button "Others" at bounding box center [146, 60] width 41 height 11
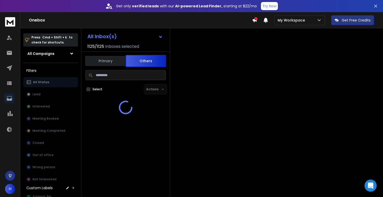
click at [155, 64] on button "Others" at bounding box center [146, 61] width 41 height 12
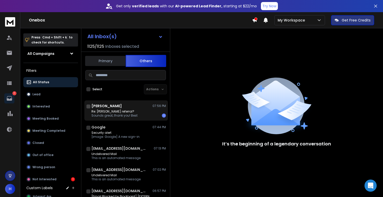
click at [133, 113] on p "Re: [PERSON_NAME] referral?" at bounding box center [114, 112] width 46 height 4
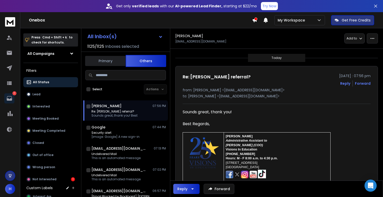
click at [100, 57] on button "Primary" at bounding box center [105, 60] width 41 height 11
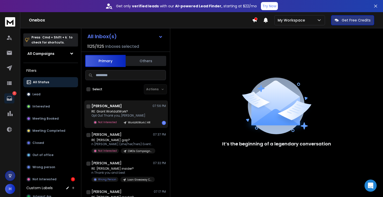
click at [140, 103] on div "[PERSON_NAME] 07:56 PM RE: Grant WorldatWork? Opt Out Thank you, [PERSON_NAME] …" at bounding box center [126, 115] width 84 height 28
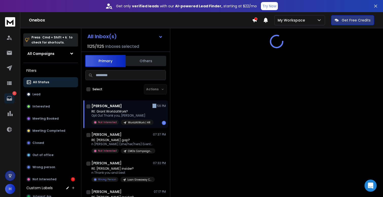
click at [140, 103] on div "[PERSON_NAME] 07:56 PM RE: Grant WorldatWork? Opt Out Thank you, [PERSON_NAME] …" at bounding box center [126, 115] width 84 height 28
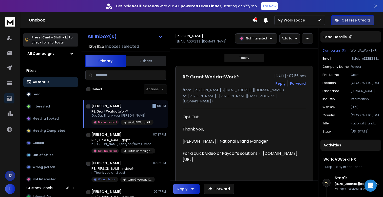
click at [145, 60] on button "Others" at bounding box center [146, 60] width 41 height 11
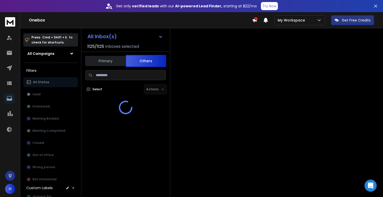
click at [145, 60] on button "Others" at bounding box center [146, 61] width 41 height 12
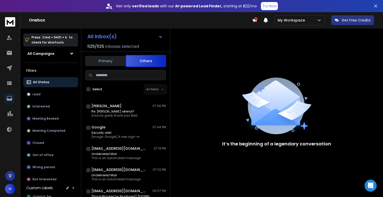
click at [105, 59] on button "Primary" at bounding box center [105, 60] width 41 height 11
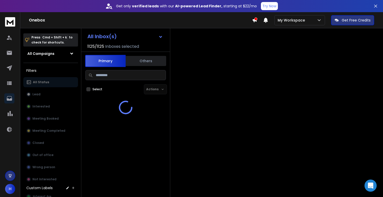
click at [105, 59] on button "Primary" at bounding box center [105, 61] width 41 height 12
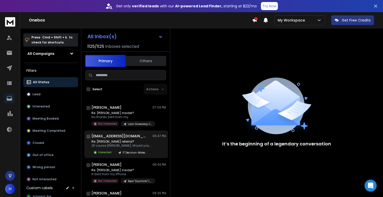
scroll to position [205, 0]
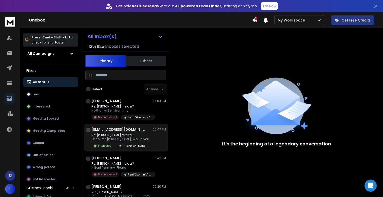
click at [121, 141] on div "Re: [PERSON_NAME] referral? Of course [PERSON_NAME], Would you be Interested IT…" at bounding box center [121, 140] width 61 height 15
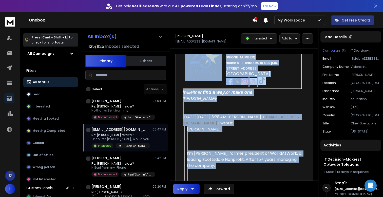
scroll to position [0, 0]
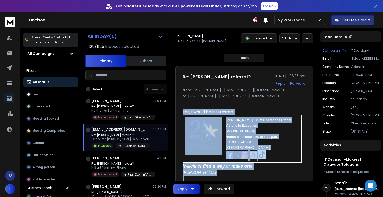
drag, startPoint x: 243, startPoint y: 135, endPoint x: 181, endPoint y: 107, distance: 68.1
copy div "Yes, I would be interested. [PERSON_NAME], Chief Operations Officer Visions In …"
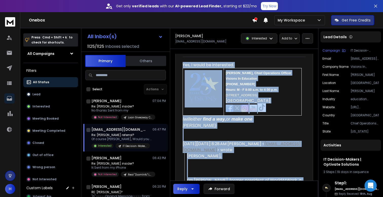
click at [284, 127] on div "[PERSON_NAME] l" at bounding box center [242, 126] width 119 height 6
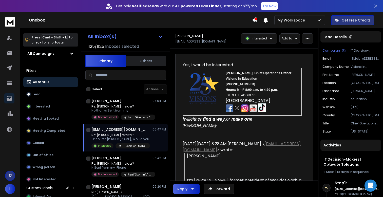
click at [153, 61] on button "Others" at bounding box center [146, 60] width 41 height 11
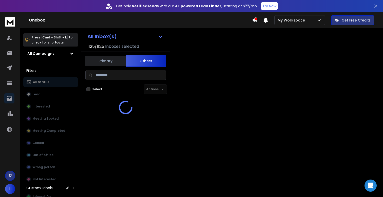
scroll to position [0, 0]
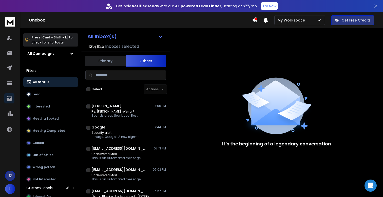
click at [110, 58] on button "Primary" at bounding box center [105, 60] width 41 height 11
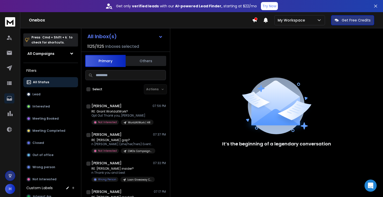
click at [148, 65] on button "Others" at bounding box center [146, 60] width 41 height 11
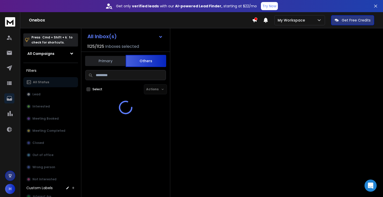
click at [148, 65] on button "Others" at bounding box center [146, 61] width 41 height 12
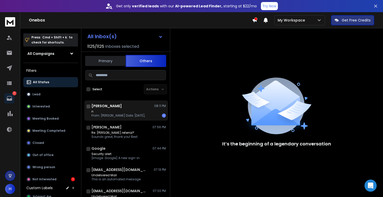
click at [121, 105] on div "[PERSON_NAME] 08:11 PM" at bounding box center [128, 106] width 74 height 5
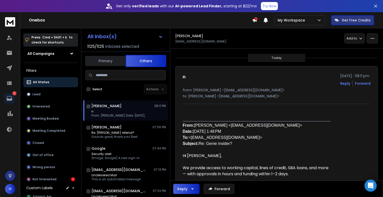
click at [104, 52] on div "All Inbox(s) 1125 / 1125 Inboxes selected Primary Others Select Actions [PERSON…" at bounding box center [125, 126] width 89 height 197
click at [103, 60] on button "Primary" at bounding box center [105, 60] width 41 height 11
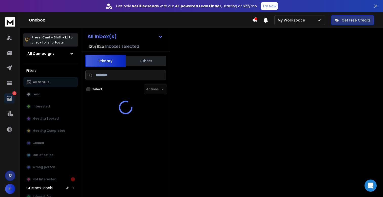
click at [103, 60] on button "Primary" at bounding box center [105, 61] width 41 height 12
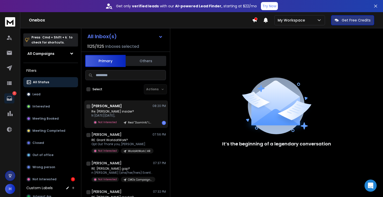
click at [137, 115] on p "N [DATE][DATE]," at bounding box center [121, 116] width 61 height 4
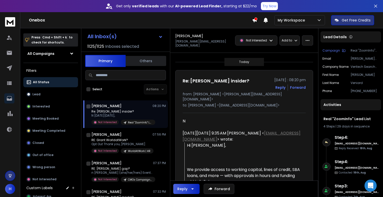
click at [153, 66] on button "Others" at bounding box center [146, 60] width 41 height 11
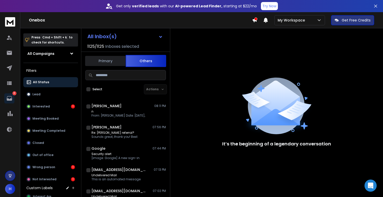
click at [108, 60] on button "Primary" at bounding box center [105, 60] width 41 height 11
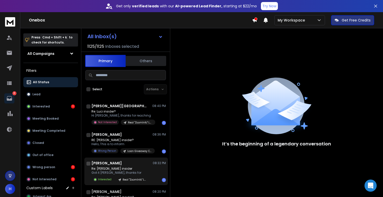
click at [138, 164] on div "[PERSON_NAME] 08:32 PM" at bounding box center [128, 163] width 74 height 5
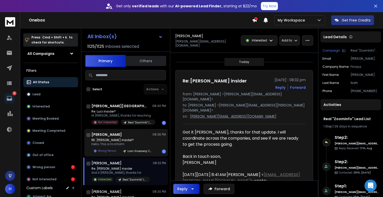
click at [127, 136] on div "[PERSON_NAME] 08:36 PM" at bounding box center [128, 134] width 74 height 5
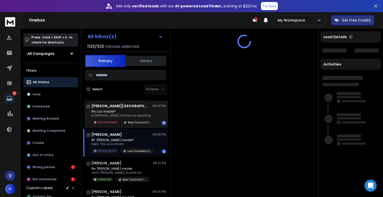
click at [121, 116] on p "Hi [PERSON_NAME], thanks for reaching" at bounding box center [121, 116] width 61 height 4
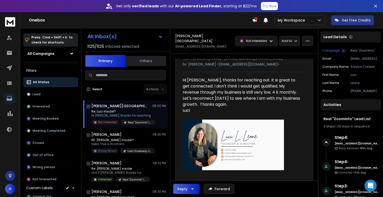
scroll to position [17, 0]
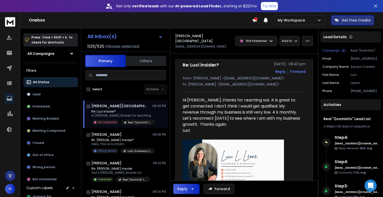
drag, startPoint x: 223, startPoint y: 73, endPoint x: 278, endPoint y: 72, distance: 55.7
click at [278, 76] on p "from: [PERSON_NAME] <[EMAIL_ADDRESS][DOMAIN_NAME]>" at bounding box center [244, 78] width 123 height 5
copy p "[EMAIL_ADDRESS][DOMAIN_NAME]"
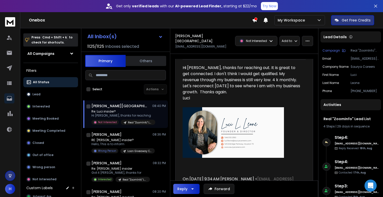
scroll to position [56, 0]
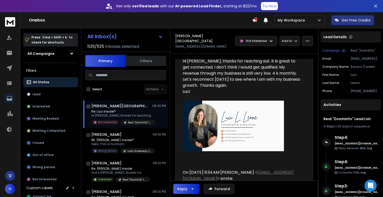
click at [366, 92] on p "[PHONE_NUMBER]" at bounding box center [364, 91] width 28 height 4
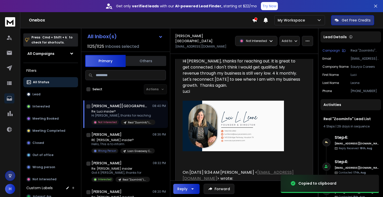
click at [185, 193] on button "Reply" at bounding box center [186, 189] width 26 height 10
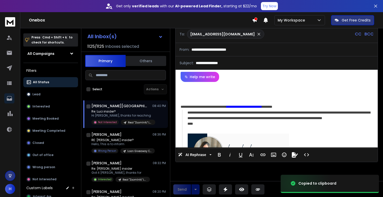
scroll to position [0, 0]
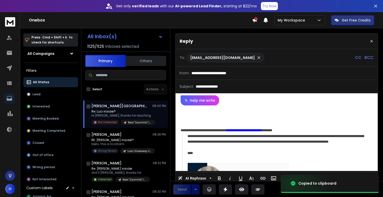
click at [275, 56] on input at bounding box center [283, 57] width 35 height 9
paste input "**********"
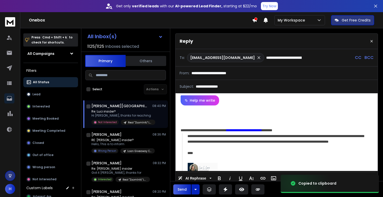
scroll to position [0, 24]
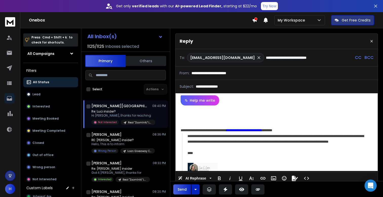
type input "**********"
click at [204, 111] on div "**********" at bounding box center [276, 139] width 202 height 92
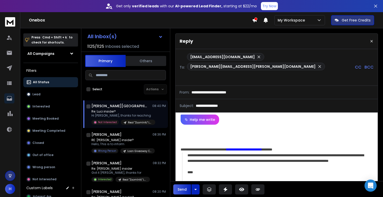
scroll to position [0, 0]
click at [181, 190] on button "Send" at bounding box center [182, 190] width 18 height 10
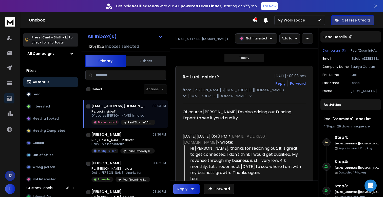
click at [131, 62] on button "Others" at bounding box center [146, 60] width 41 height 11
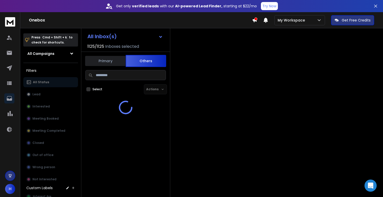
click at [131, 61] on button "Others" at bounding box center [146, 61] width 41 height 12
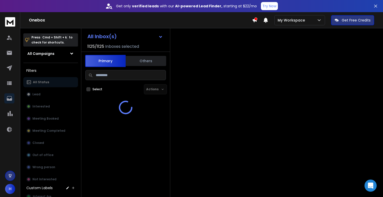
click at [109, 62] on button "Primary" at bounding box center [105, 61] width 41 height 12
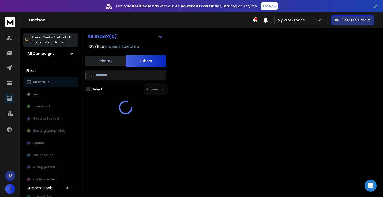
click at [149, 62] on button "Others" at bounding box center [146, 61] width 41 height 12
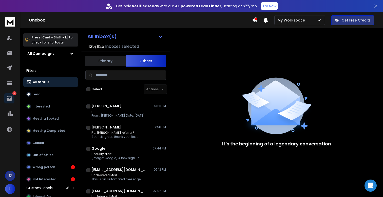
click at [97, 59] on button "Primary" at bounding box center [105, 60] width 41 height 11
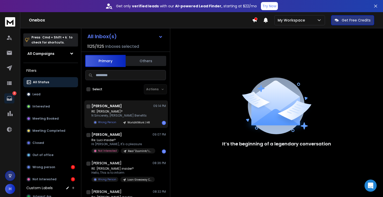
click at [115, 113] on p "RE: [PERSON_NAME]?" at bounding box center [121, 112] width 61 height 4
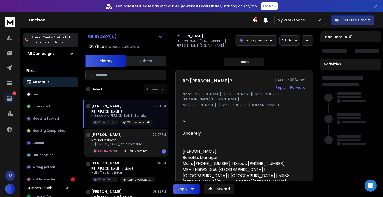
click at [116, 137] on div "[PERSON_NAME] 09:07 PM" at bounding box center [128, 134] width 74 height 5
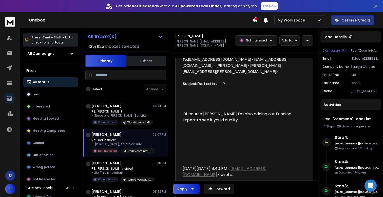
scroll to position [750, 0]
click at [139, 60] on button "Others" at bounding box center [146, 60] width 41 height 11
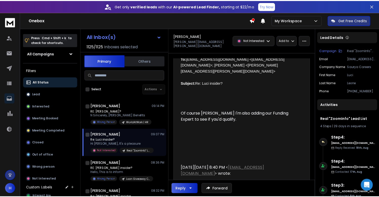
scroll to position [0, 0]
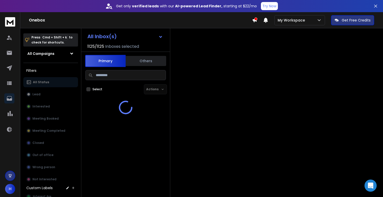
click at [94, 61] on button "Primary" at bounding box center [105, 61] width 41 height 12
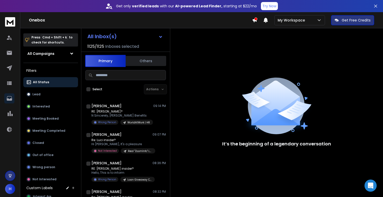
click at [144, 64] on button "Others" at bounding box center [146, 60] width 41 height 11
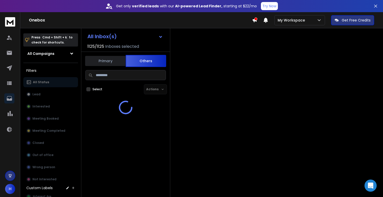
click at [144, 62] on button "Others" at bounding box center [146, 61] width 41 height 12
click at [144, 61] on button "Others" at bounding box center [146, 61] width 41 height 12
click at [144, 60] on button "Others" at bounding box center [146, 61] width 41 height 12
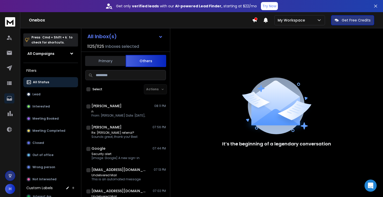
click at [110, 62] on button "Primary" at bounding box center [105, 60] width 41 height 11
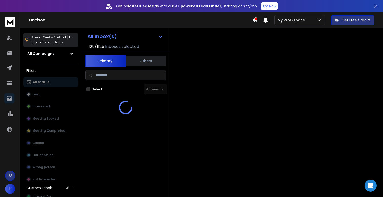
click at [110, 62] on button "Primary" at bounding box center [105, 61] width 41 height 12
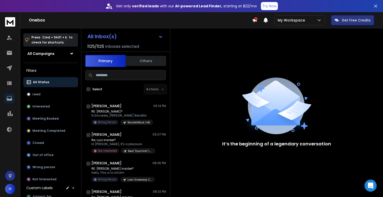
click at [146, 61] on button "Others" at bounding box center [146, 60] width 41 height 11
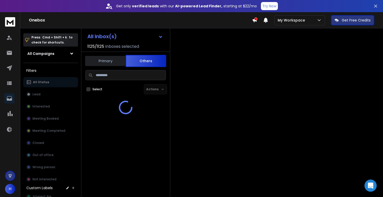
click at [146, 61] on button "Others" at bounding box center [146, 61] width 41 height 12
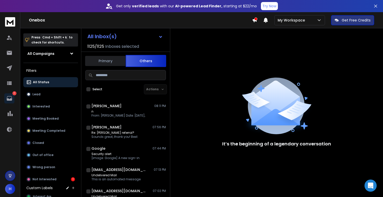
click at [108, 61] on button "Primary" at bounding box center [105, 60] width 41 height 11
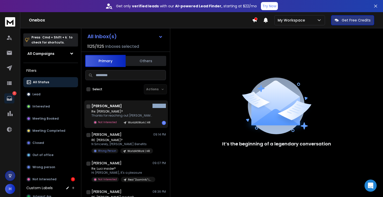
click at [143, 108] on div "[PERSON_NAME] 09:29 PM" at bounding box center [128, 106] width 74 height 5
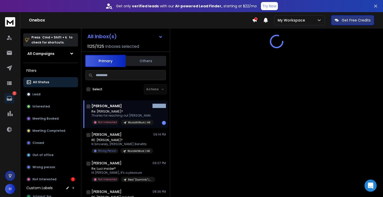
click at [143, 108] on div "[PERSON_NAME] 09:29 PM" at bounding box center [128, 106] width 74 height 5
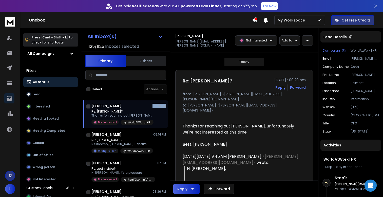
click at [165, 65] on div "All Inbox(s) 1125 / 1125 Inboxes selected Primary Others Select Actions [PERSON…" at bounding box center [232, 126] width 302 height 197
click at [147, 59] on button "Others" at bounding box center [146, 60] width 41 height 11
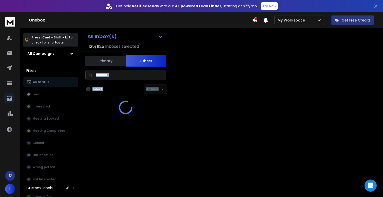
click at [147, 59] on button "Others" at bounding box center [146, 61] width 41 height 12
click at [107, 61] on button "Primary" at bounding box center [105, 60] width 41 height 11
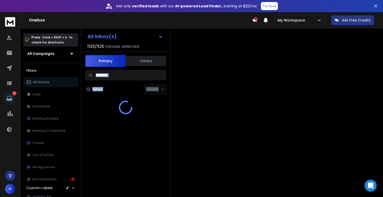
click at [107, 61] on button "Primary" at bounding box center [105, 61] width 41 height 12
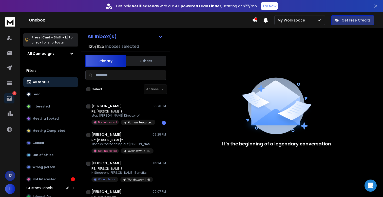
click at [134, 94] on div "Select Actions" at bounding box center [125, 88] width 89 height 12
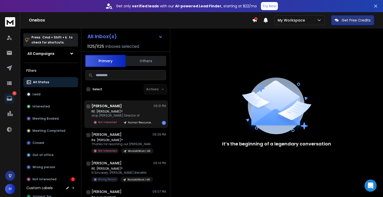
click at [134, 104] on div "[PERSON_NAME] 09:31 PM" at bounding box center [128, 106] width 74 height 5
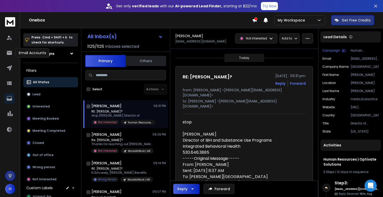
click at [4, 55] on div "H" at bounding box center [10, 105] width 20 height 187
click at [5, 52] on link at bounding box center [9, 53] width 10 height 10
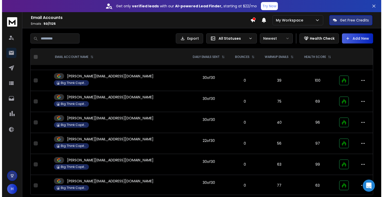
scroll to position [935, 0]
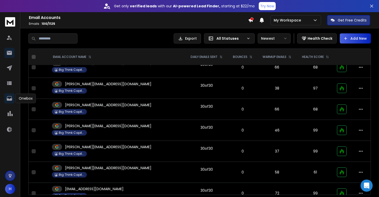
click at [8, 100] on icon at bounding box center [9, 98] width 5 height 5
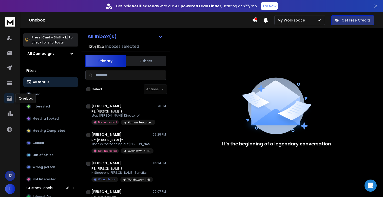
click at [149, 60] on button "Others" at bounding box center [146, 60] width 41 height 11
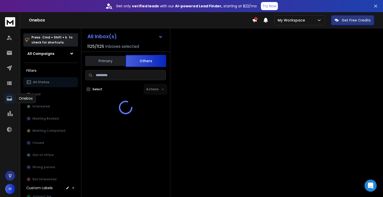
click at [149, 60] on button "Others" at bounding box center [146, 61] width 41 height 12
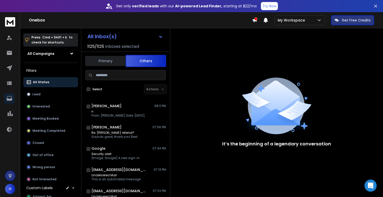
click at [98, 64] on button "Primary" at bounding box center [105, 60] width 41 height 11
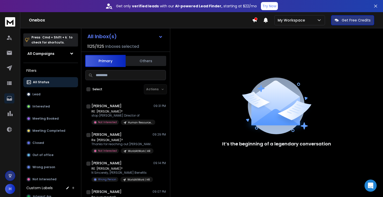
drag, startPoint x: 143, startPoint y: 67, endPoint x: 141, endPoint y: 63, distance: 3.5
click at [143, 66] on div "Primary Others Select Actions [PERSON_NAME] 09:31 PM RE: [PERSON_NAME]? stop [P…" at bounding box center [125, 150] width 89 height 189
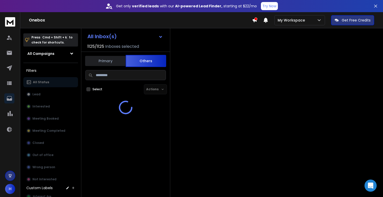
click at [140, 62] on button "Others" at bounding box center [146, 61] width 41 height 12
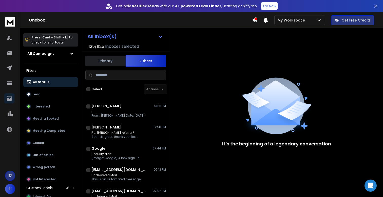
click at [113, 61] on button "Primary" at bounding box center [105, 60] width 41 height 11
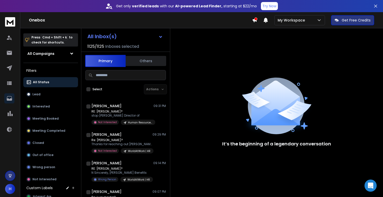
click at [150, 68] on div at bounding box center [125, 74] width 85 height 12
click at [150, 68] on div "Primary Others Select Actions [PERSON_NAME] 09:31 PM RE: [PERSON_NAME]? stop [P…" at bounding box center [125, 150] width 89 height 189
click at [148, 62] on button "Others" at bounding box center [146, 60] width 41 height 11
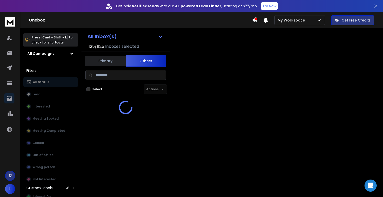
click at [148, 62] on button "Others" at bounding box center [146, 61] width 41 height 12
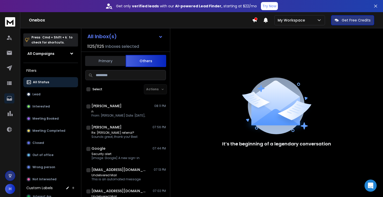
click at [109, 62] on button "Primary" at bounding box center [105, 60] width 41 height 11
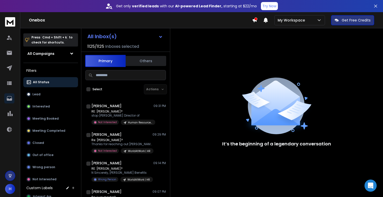
drag, startPoint x: 156, startPoint y: 64, endPoint x: 153, endPoint y: 61, distance: 4.0
click at [156, 64] on button "Others" at bounding box center [146, 60] width 41 height 11
click at [153, 61] on button "Others" at bounding box center [146, 60] width 41 height 11
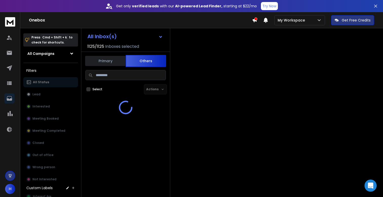
click at [153, 61] on button "Others" at bounding box center [146, 61] width 41 height 12
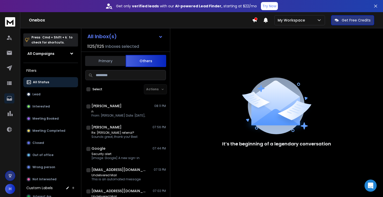
click at [96, 61] on button "Primary" at bounding box center [105, 60] width 41 height 11
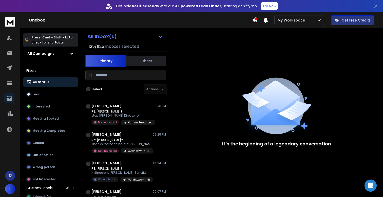
click at [149, 61] on button "Others" at bounding box center [146, 60] width 41 height 11
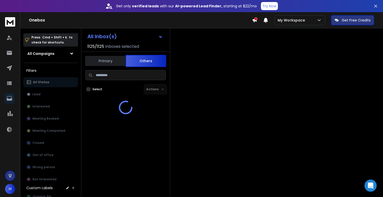
click at [149, 61] on button "Others" at bounding box center [146, 61] width 41 height 12
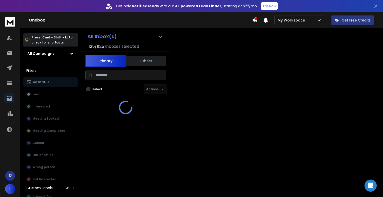
click at [101, 60] on button "Primary" at bounding box center [105, 61] width 41 height 12
